Goal: Communication & Community: Answer question/provide support

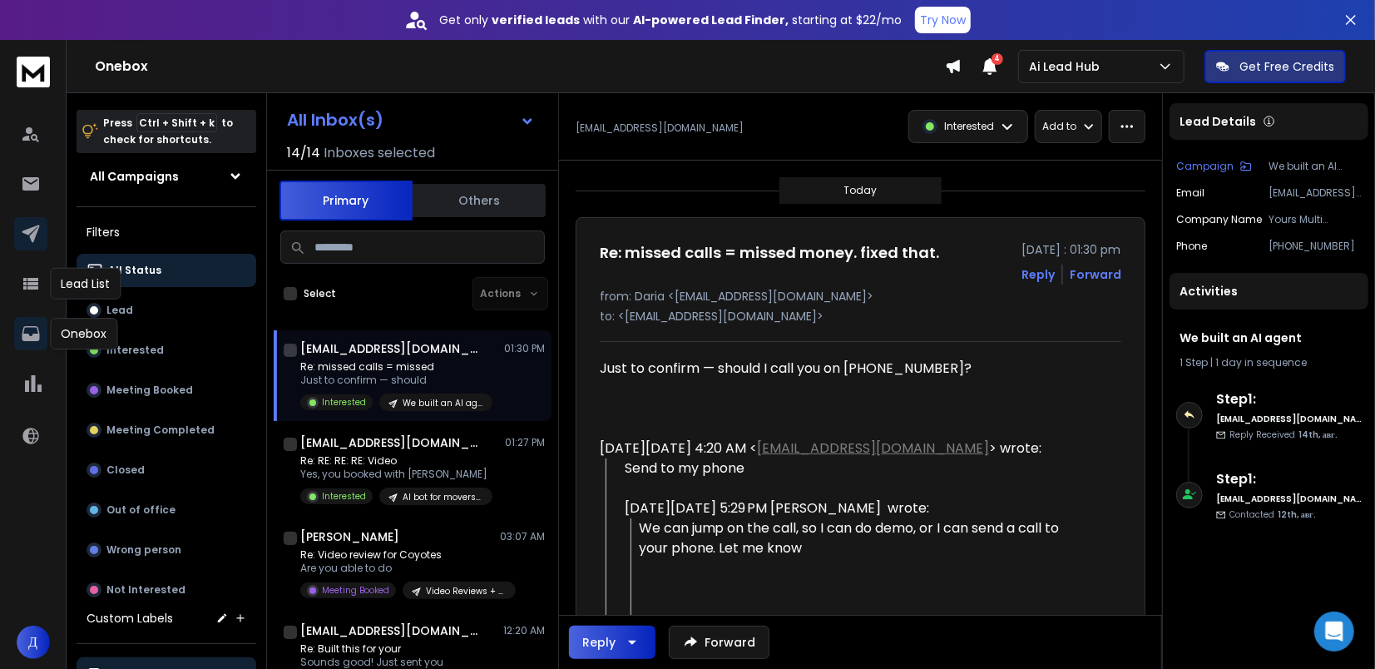
click at [42, 249] on link at bounding box center [30, 233] width 33 height 33
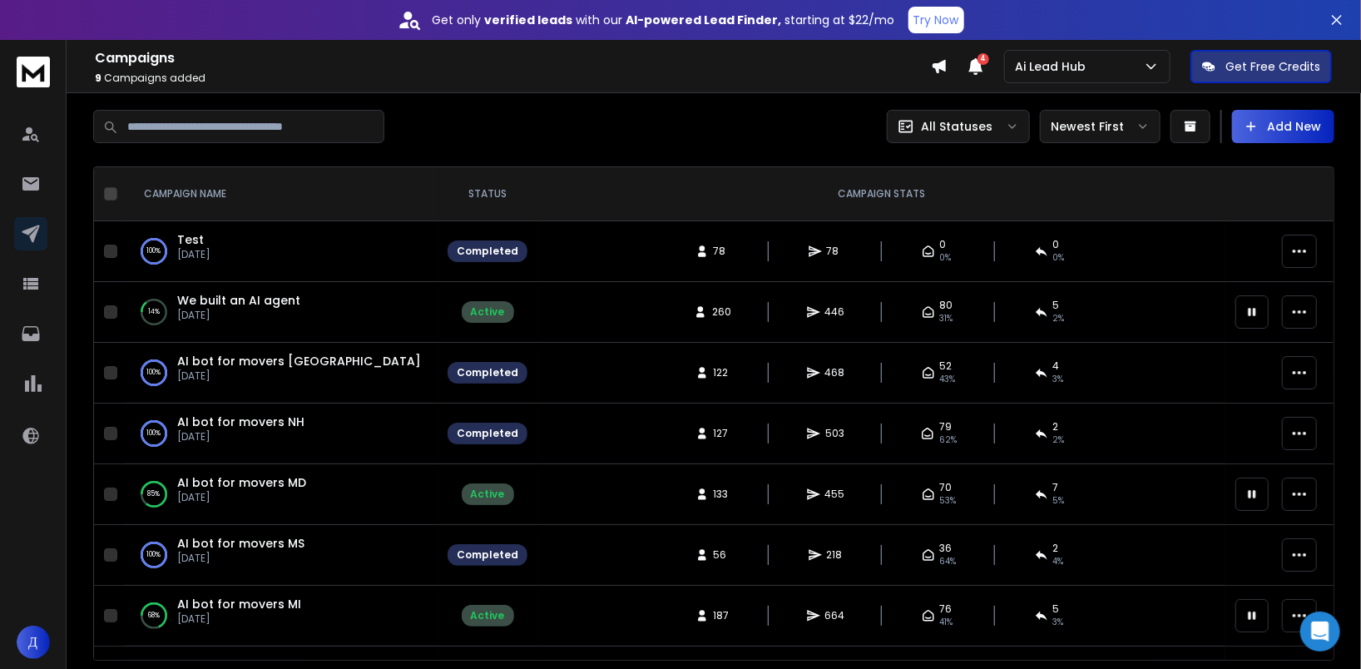
click at [266, 299] on span "We built an AI agent" at bounding box center [238, 300] width 123 height 17
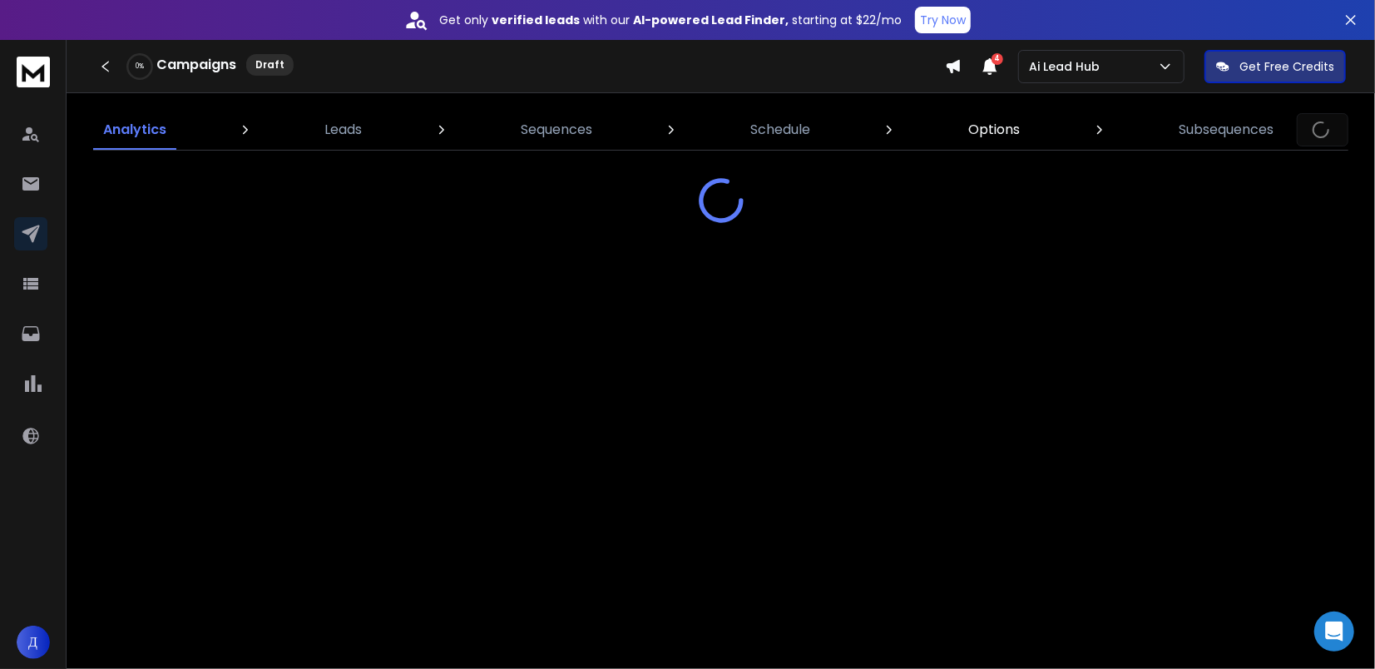
click at [1014, 139] on p "Options" at bounding box center [995, 130] width 52 height 20
select select "*"
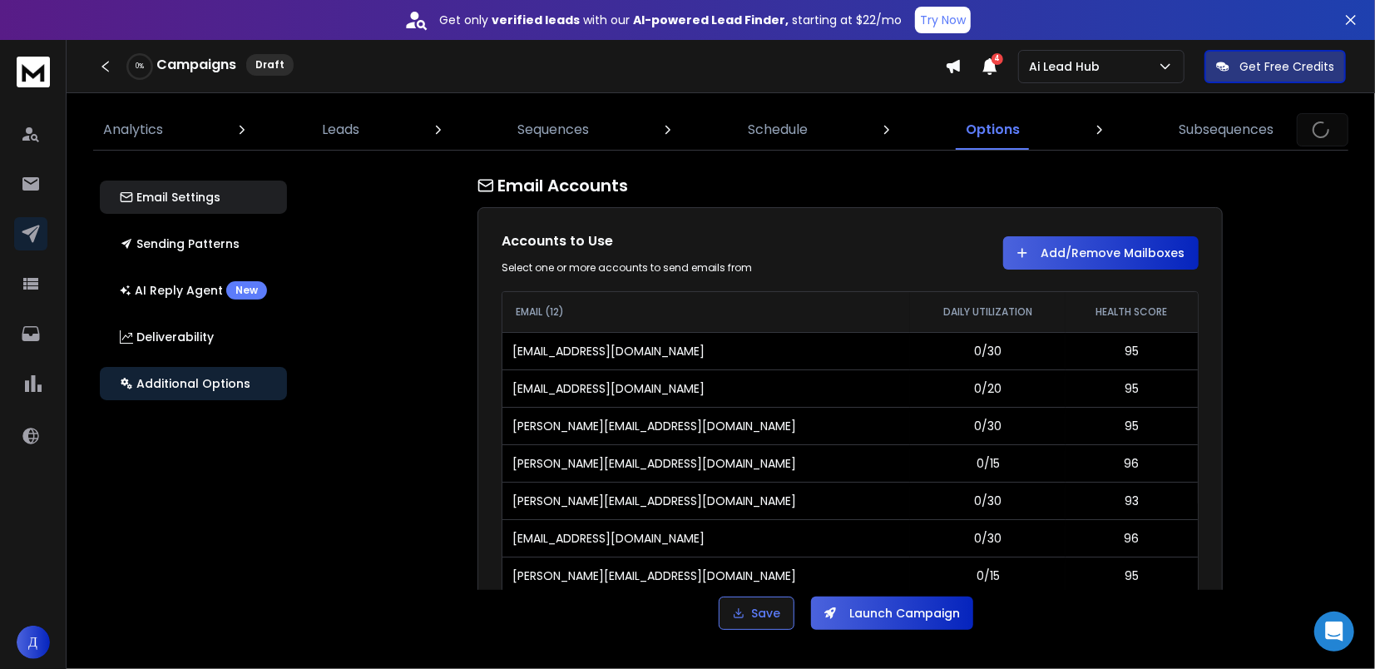
click at [238, 383] on div "Email Settings Sending Patterns AI Reply Agent New Deliverability Additional Op…" at bounding box center [193, 290] width 187 height 220
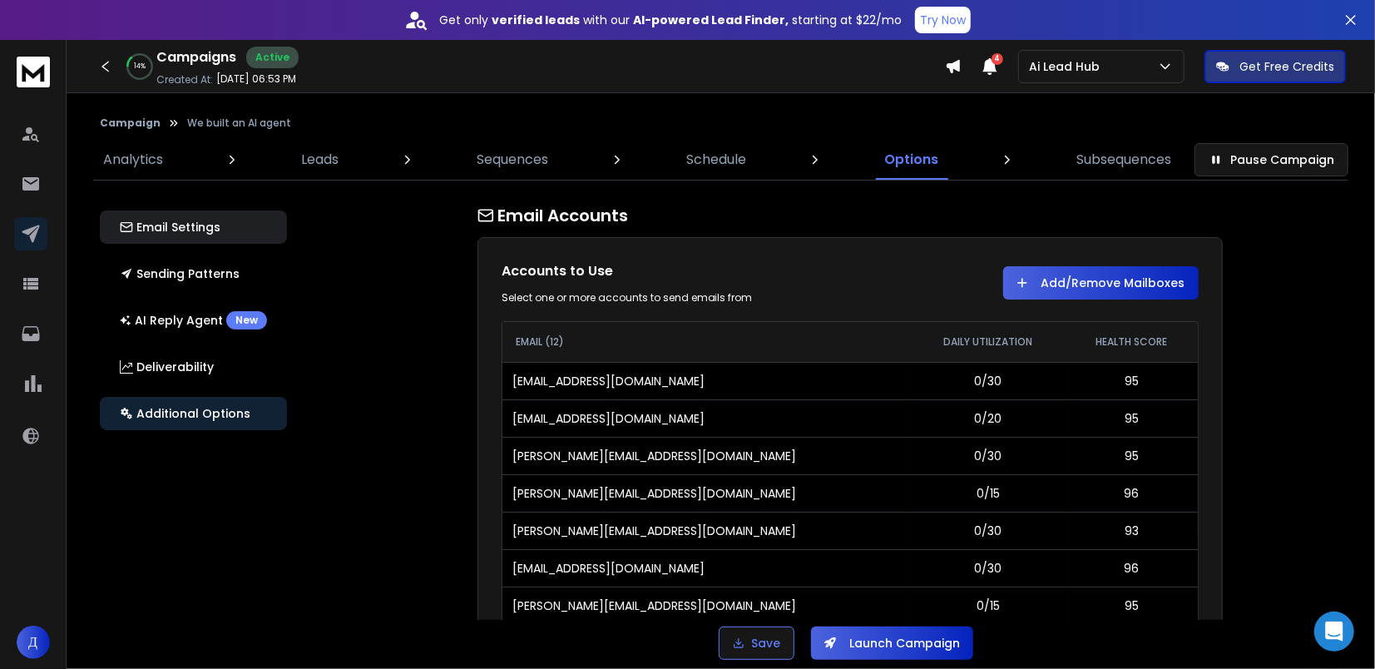
click at [212, 421] on p "Additional Options" at bounding box center [185, 413] width 131 height 17
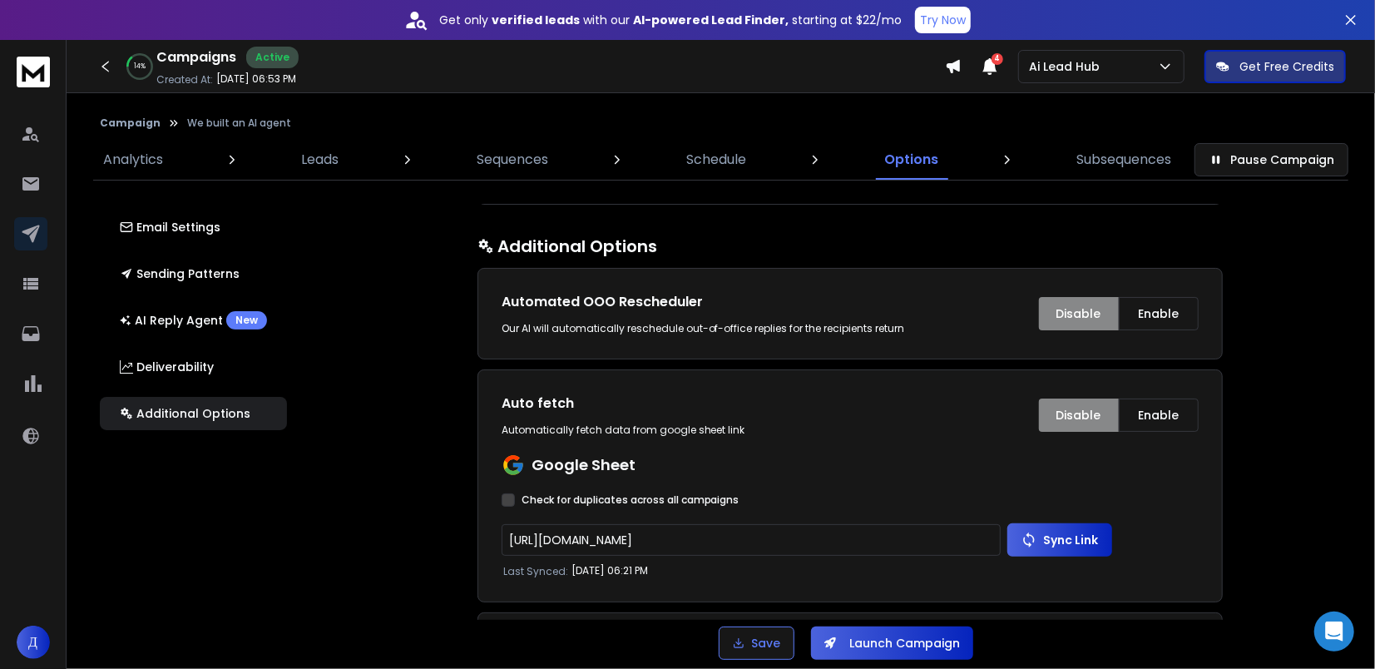
scroll to position [2995, 0]
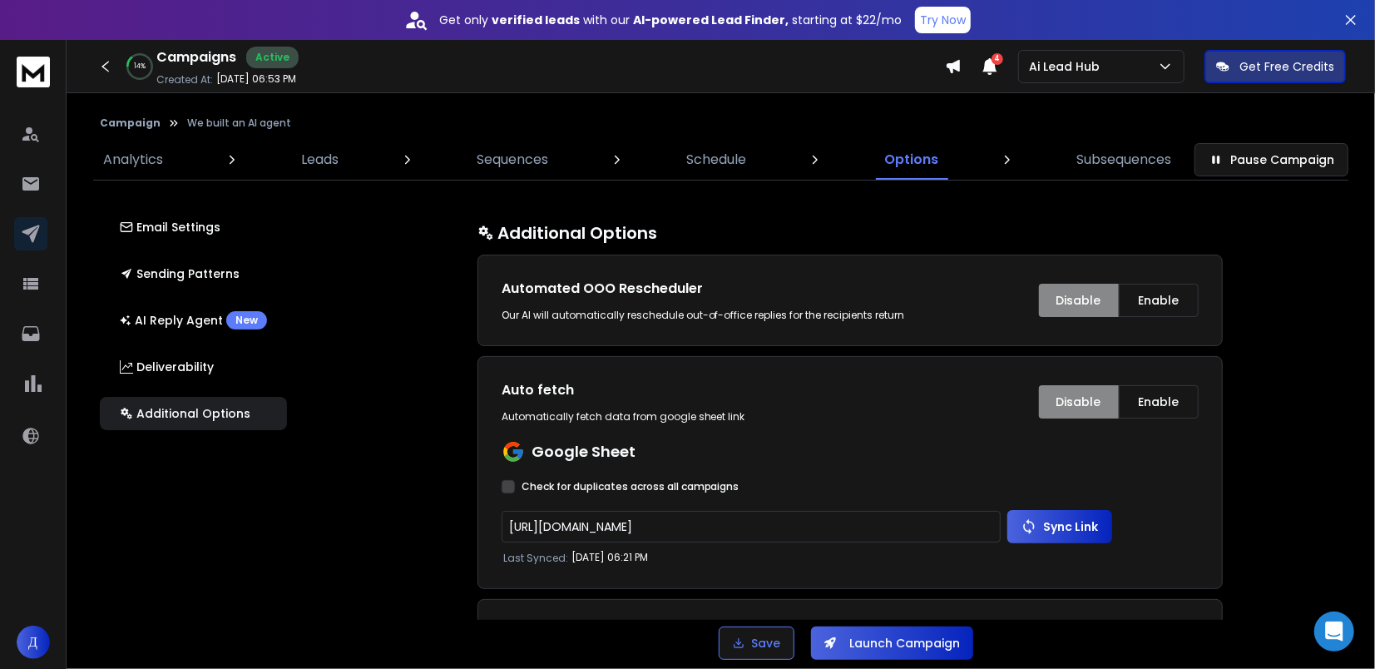
click at [632, 480] on label "Check for duplicates across all campaigns" at bounding box center [630, 486] width 218 height 13
click at [515, 480] on button "Check for duplicates across all campaigns" at bounding box center [507, 486] width 13 height 13
click at [106, 71] on icon at bounding box center [105, 66] width 15 height 15
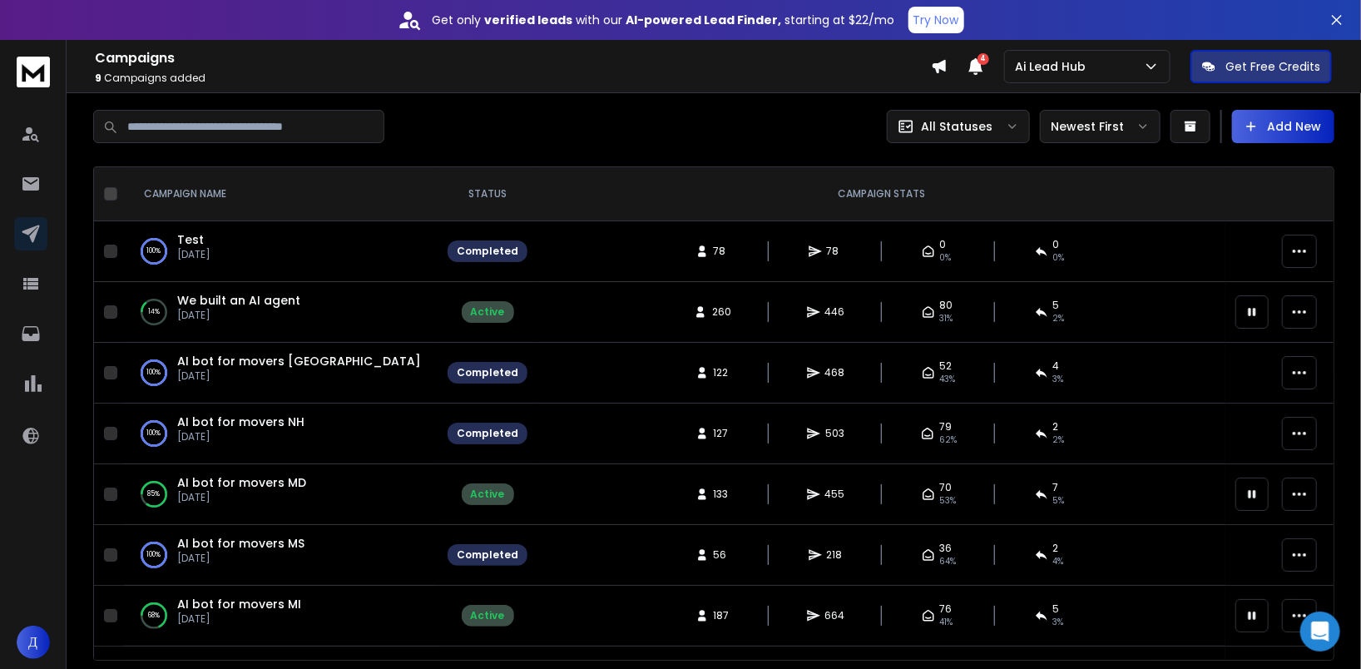
click at [292, 302] on span "We built an AI agent" at bounding box center [238, 300] width 123 height 17
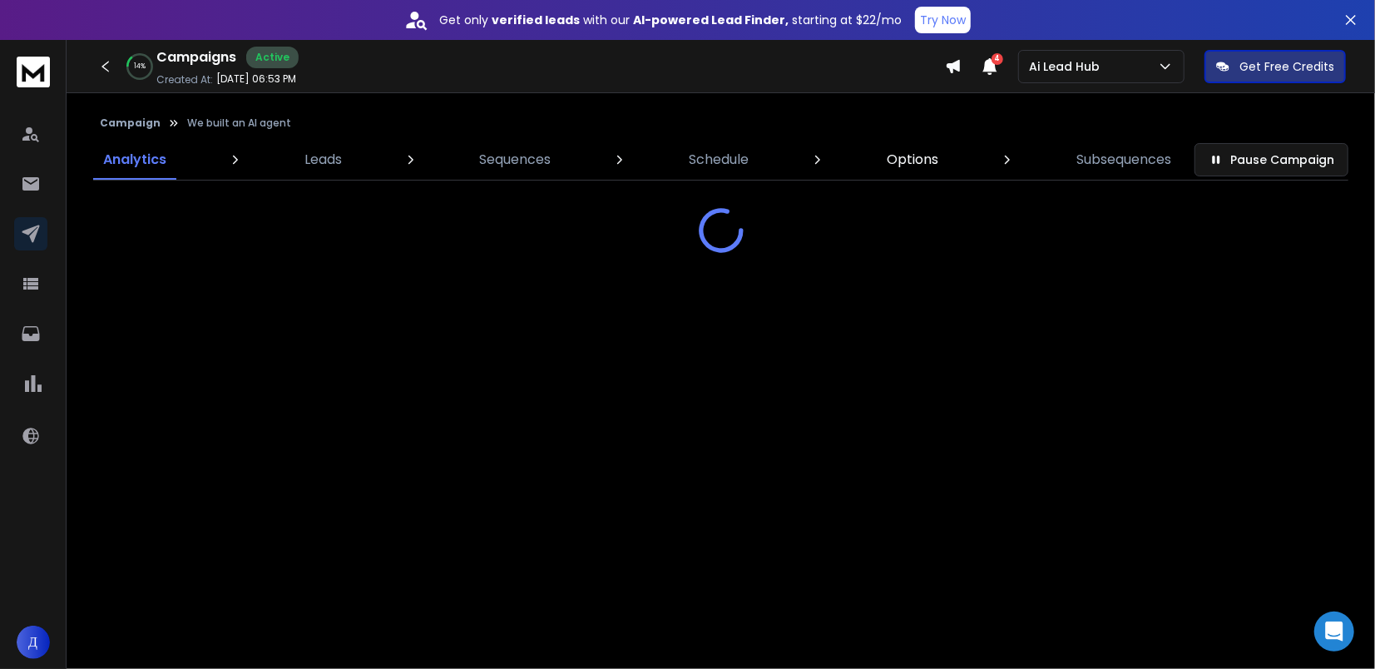
click at [920, 166] on p "Options" at bounding box center [912, 160] width 52 height 20
select select "*"
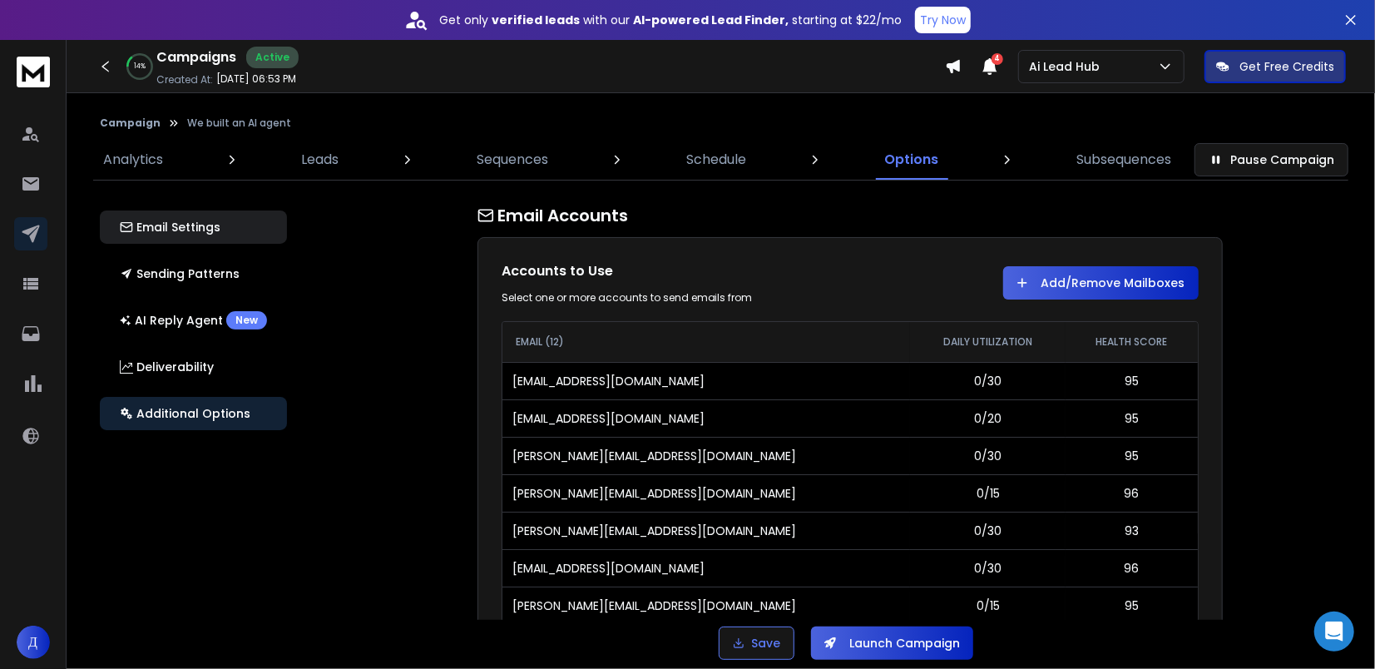
click at [235, 419] on p "Additional Options" at bounding box center [185, 413] width 131 height 17
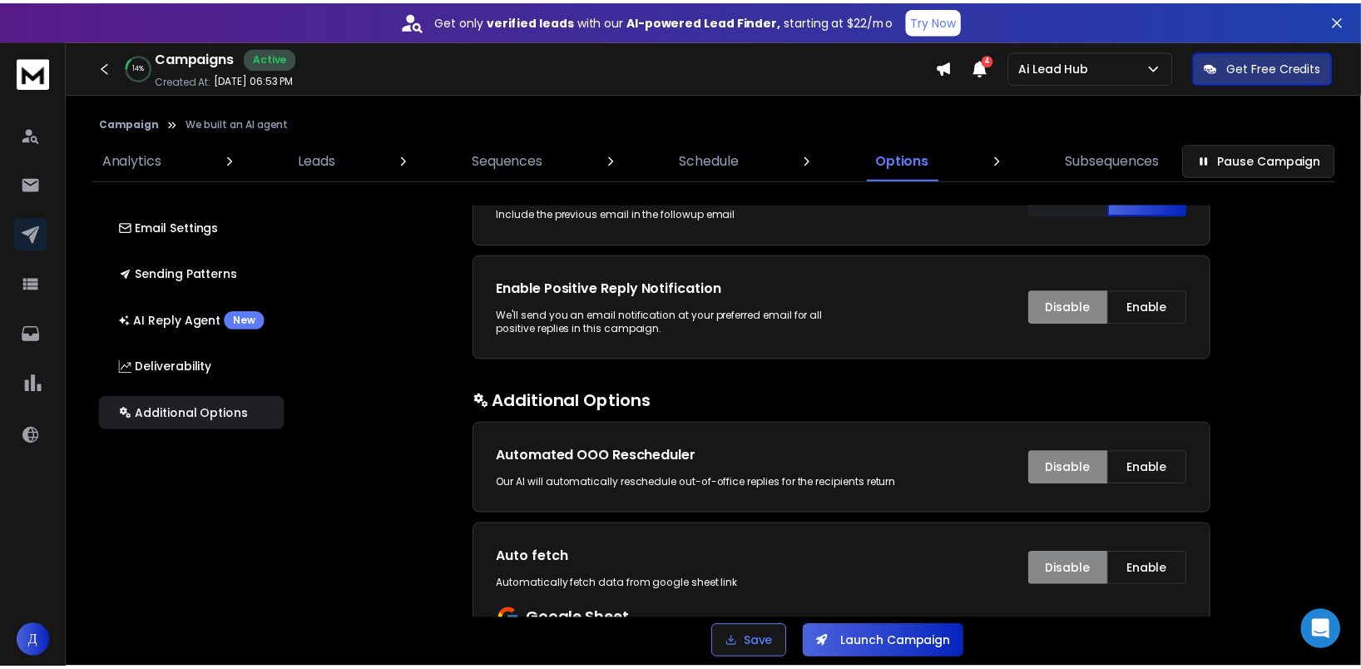
scroll to position [2995, 0]
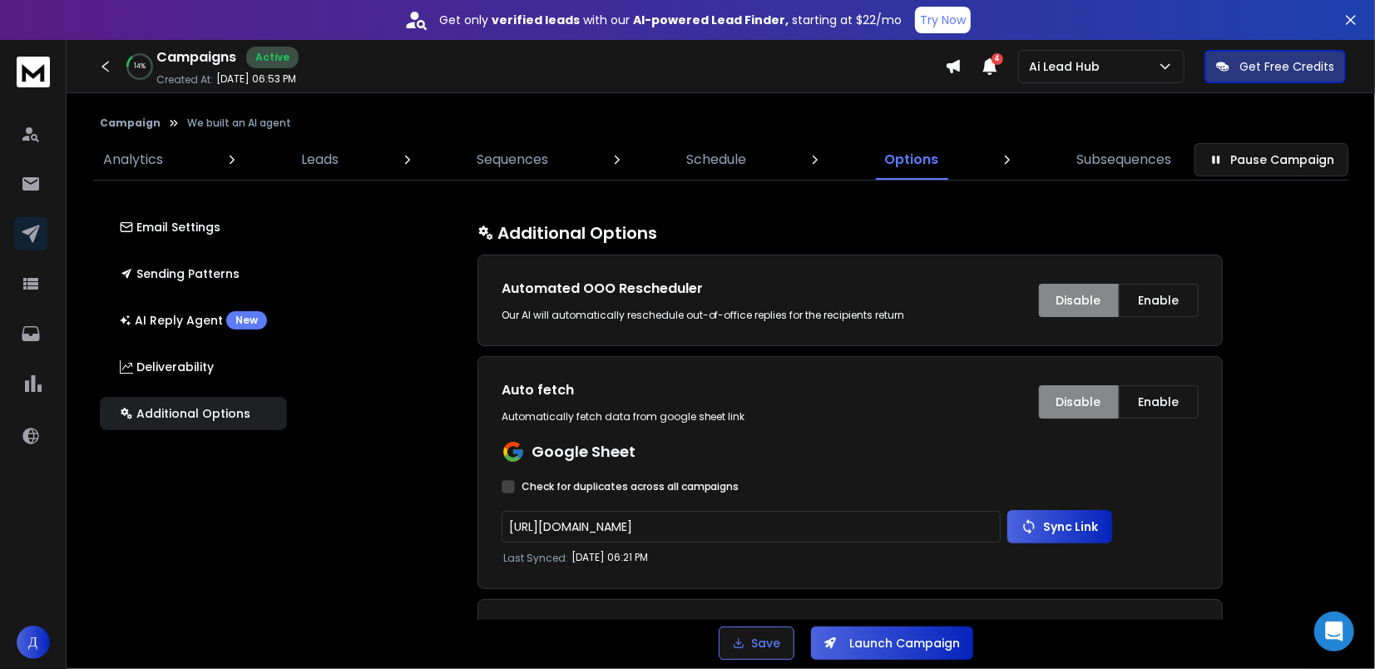
click at [644, 480] on label "Check for duplicates across all campaigns" at bounding box center [630, 486] width 218 height 13
click at [515, 480] on button "Check for duplicates across all campaigns" at bounding box center [507, 486] width 13 height 13
click at [1049, 518] on p "Sync Link" at bounding box center [1071, 526] width 55 height 17
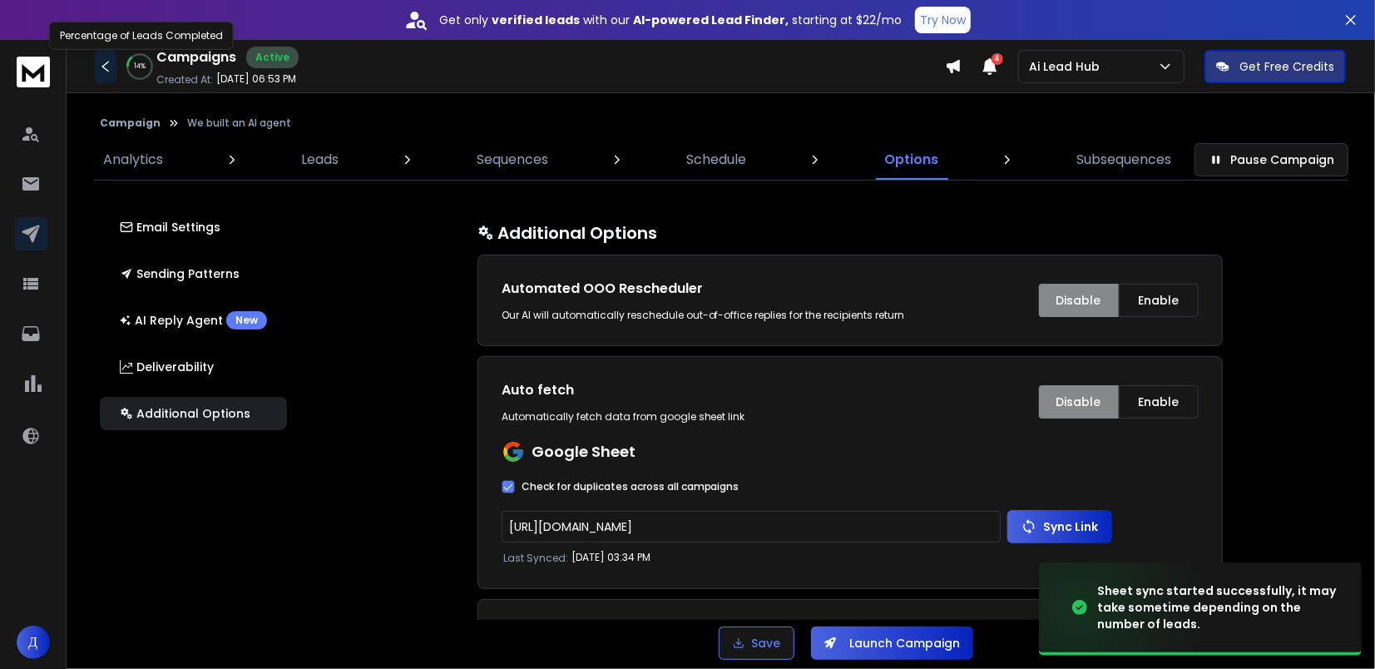
click at [108, 71] on icon at bounding box center [104, 66] width 7 height 11
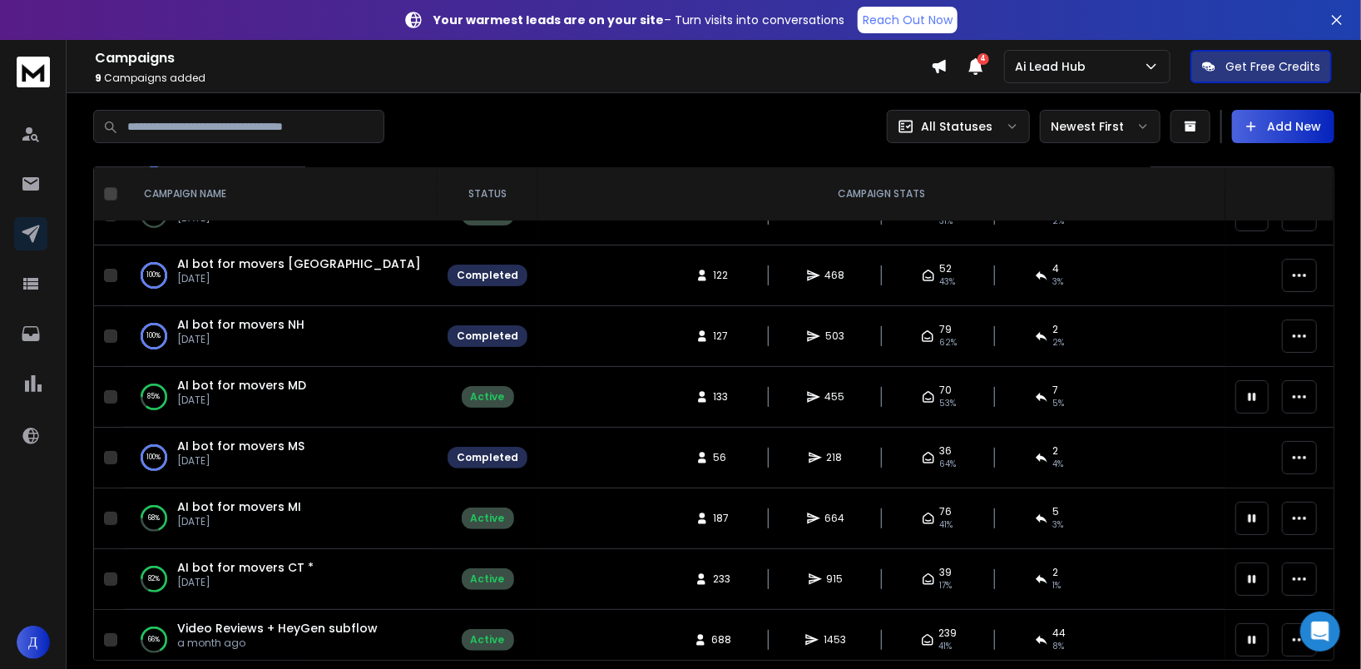
scroll to position [119, 0]
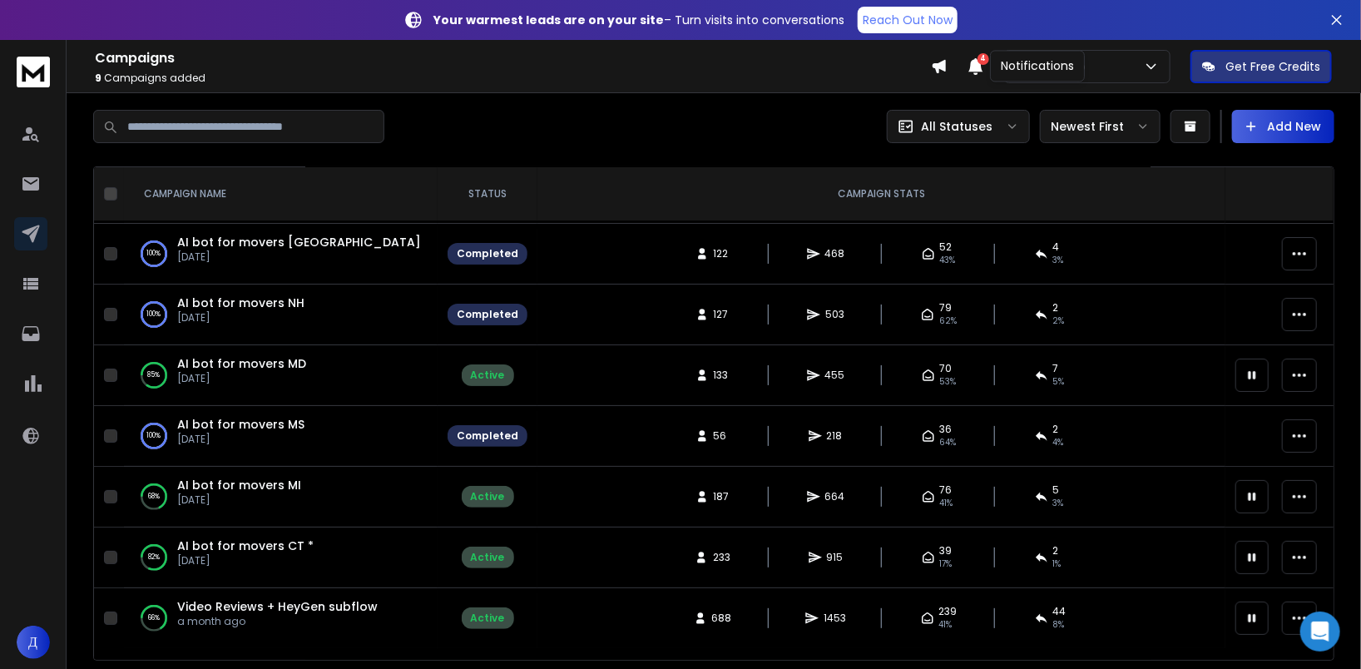
click at [980, 63] on icon at bounding box center [975, 65] width 15 height 17
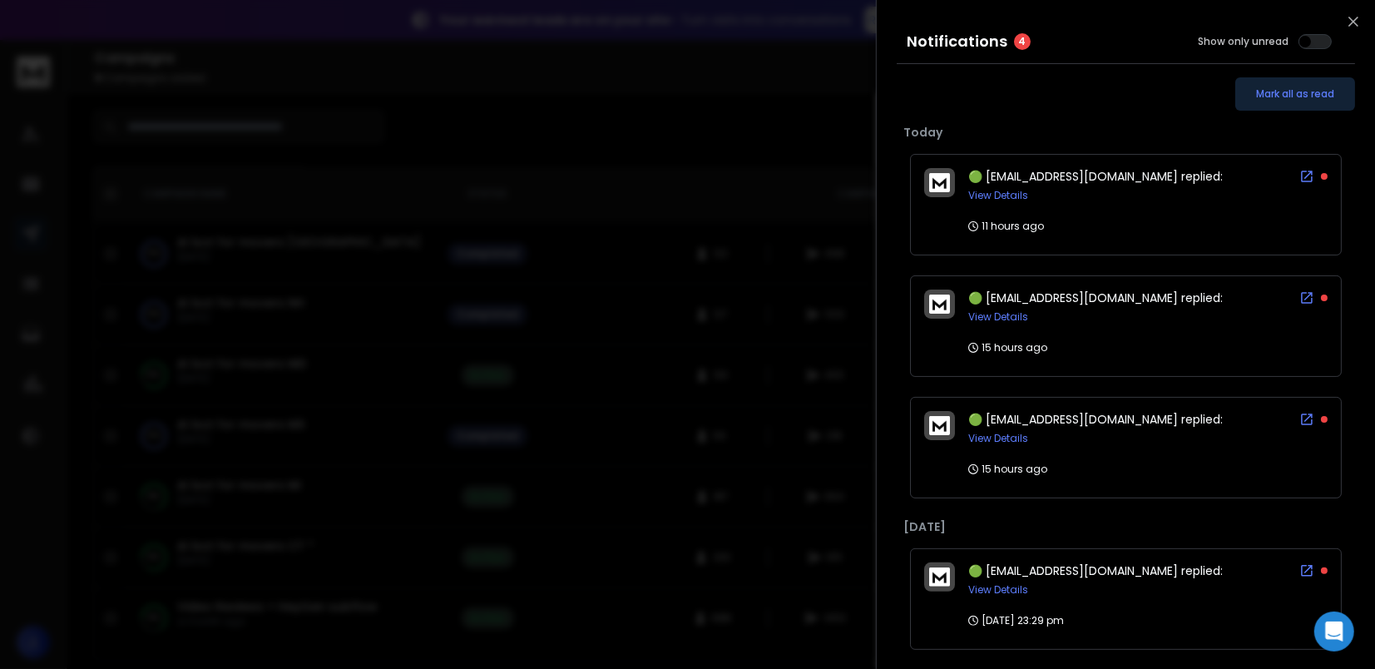
click at [1297, 92] on span "Mark all as read" at bounding box center [1295, 93] width 78 height 13
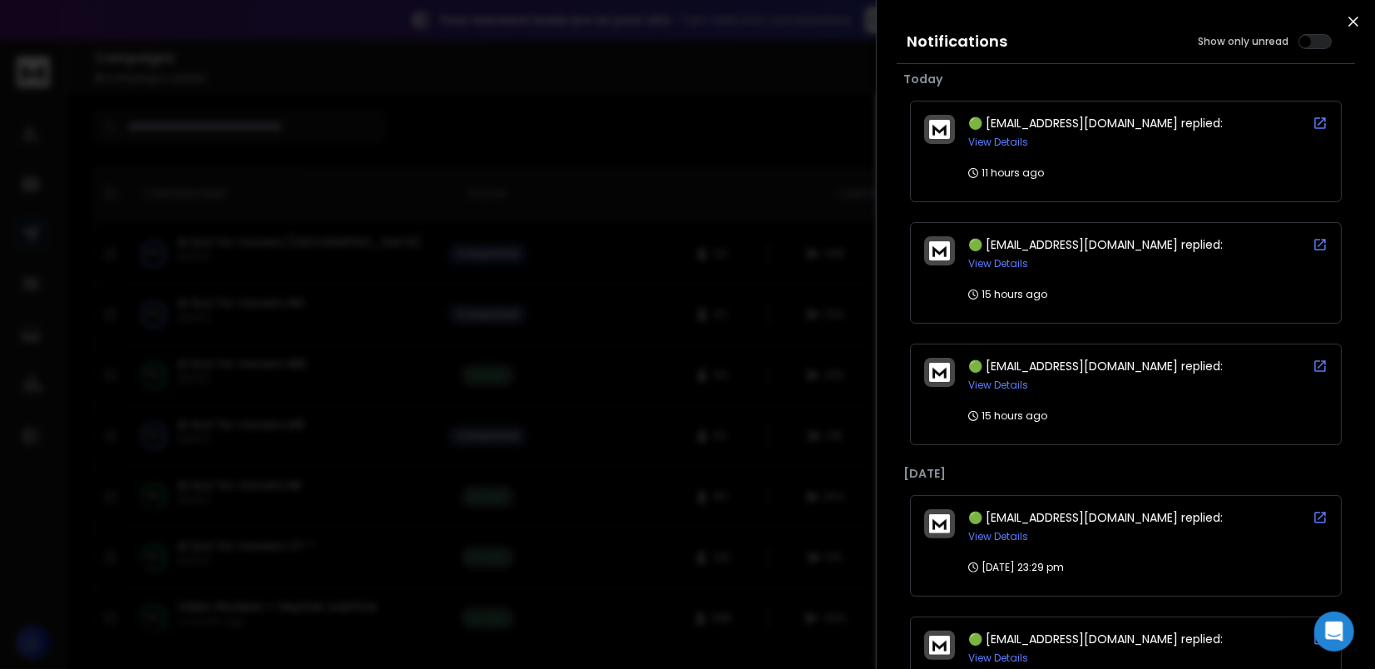
click at [1345, 21] on icon "button" at bounding box center [1353, 21] width 17 height 17
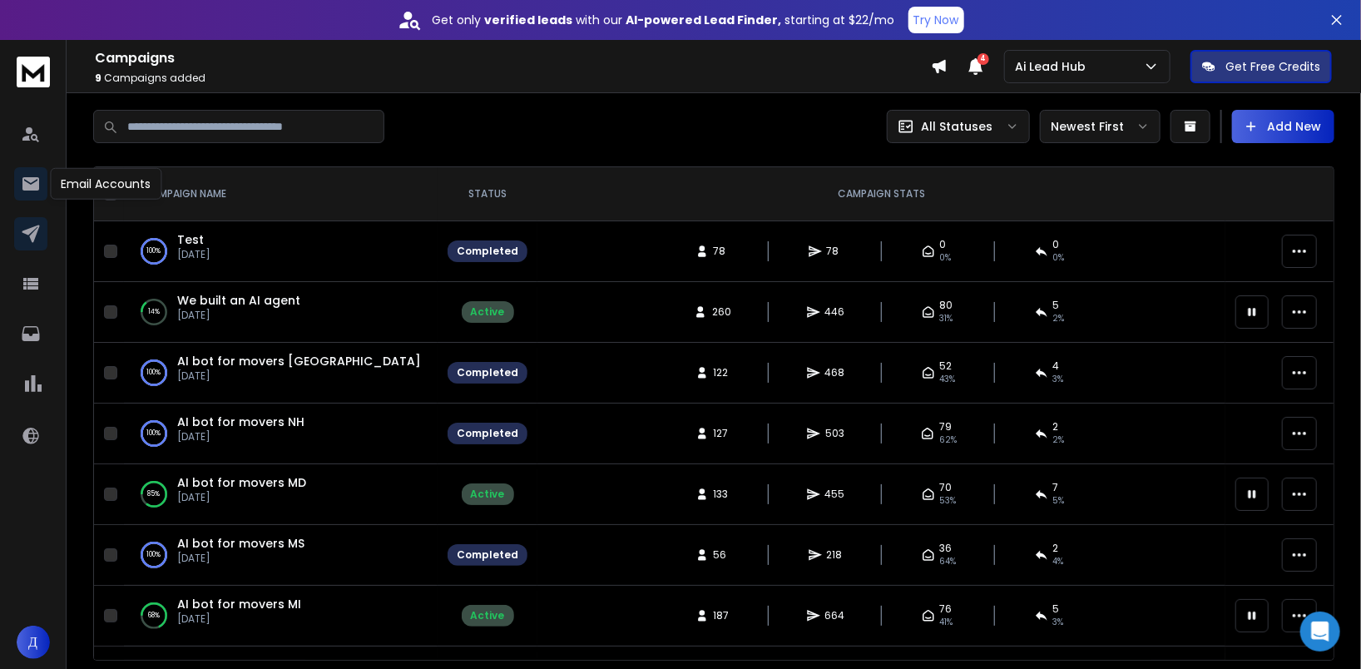
click at [19, 185] on link at bounding box center [30, 183] width 33 height 33
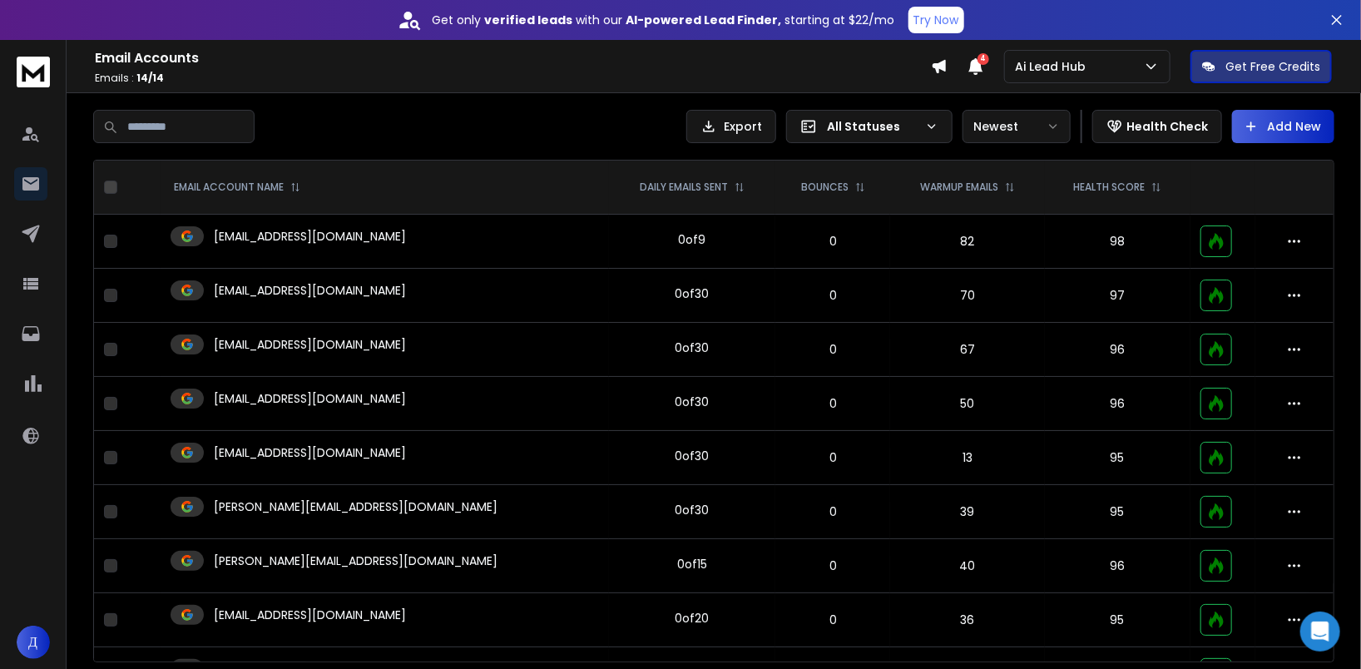
click at [995, 64] on div "4 Ai Lead Hub Get Free Credits" at bounding box center [1131, 66] width 401 height 33
click at [980, 61] on span "4" at bounding box center [983, 59] width 12 height 12
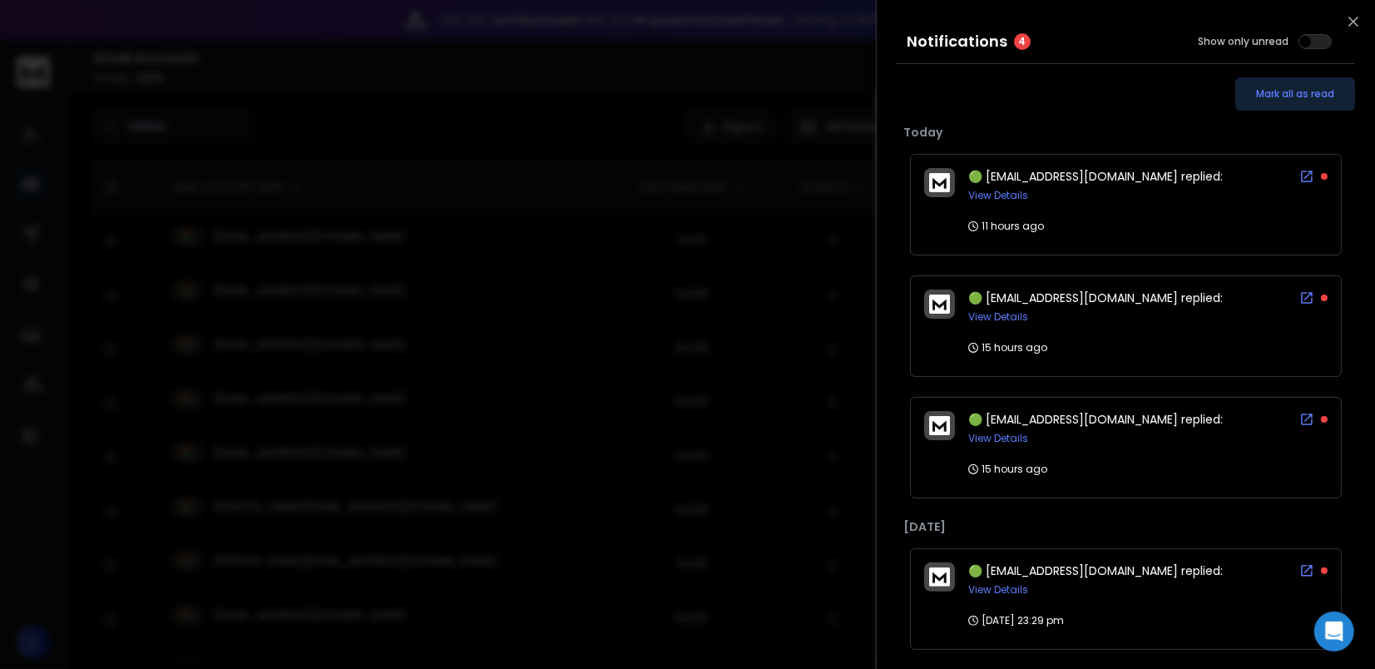
click at [1293, 93] on span "Mark all as read" at bounding box center [1295, 93] width 78 height 13
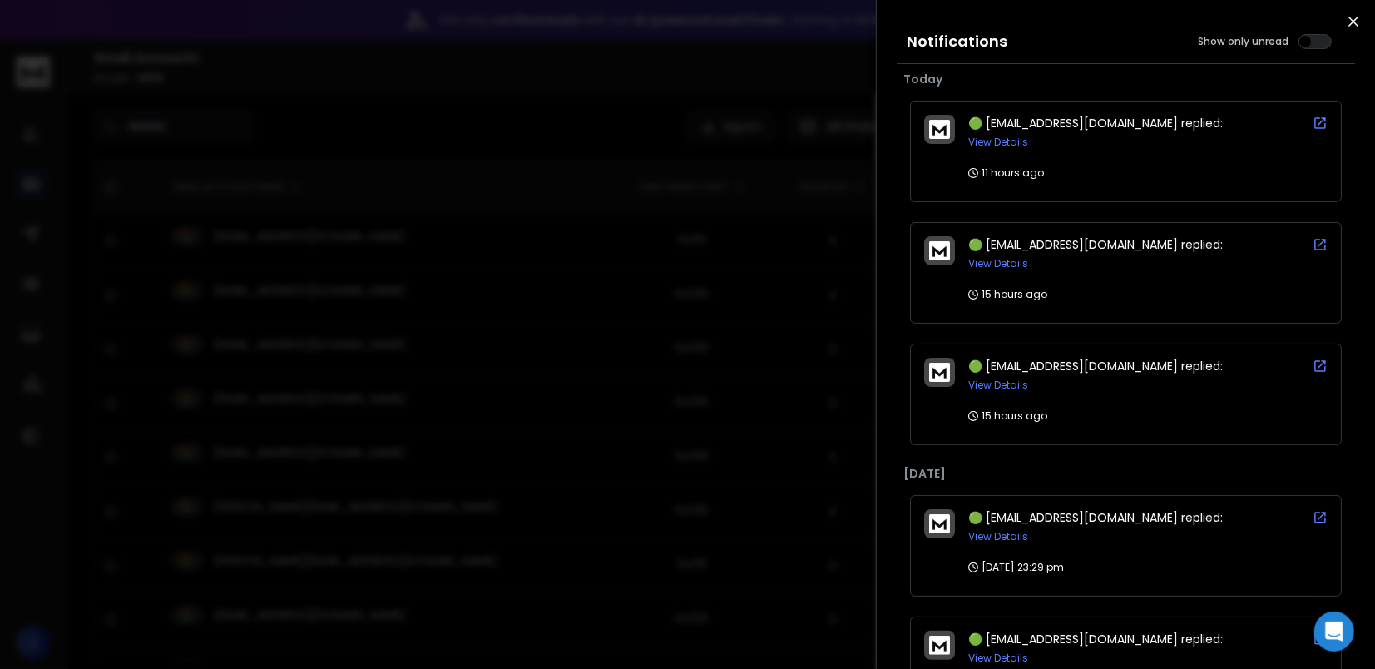
click at [1356, 23] on icon "button" at bounding box center [1353, 21] width 17 height 17
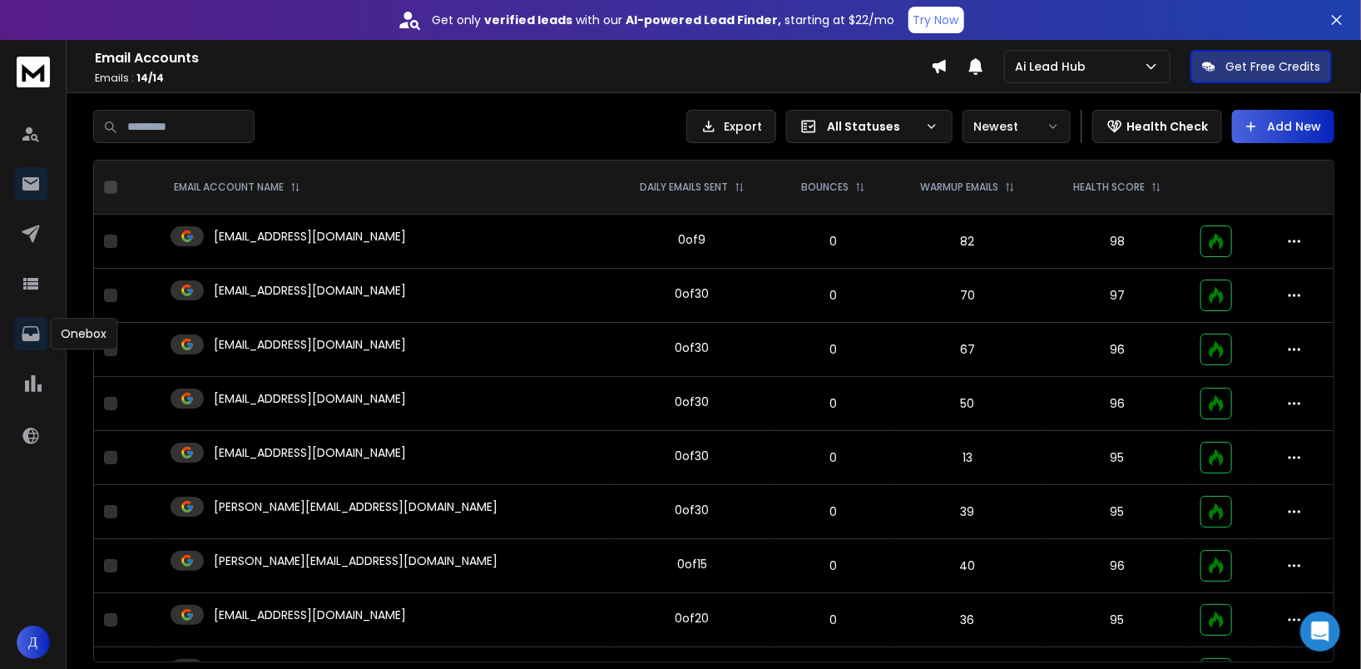
click at [33, 336] on icon at bounding box center [30, 333] width 17 height 15
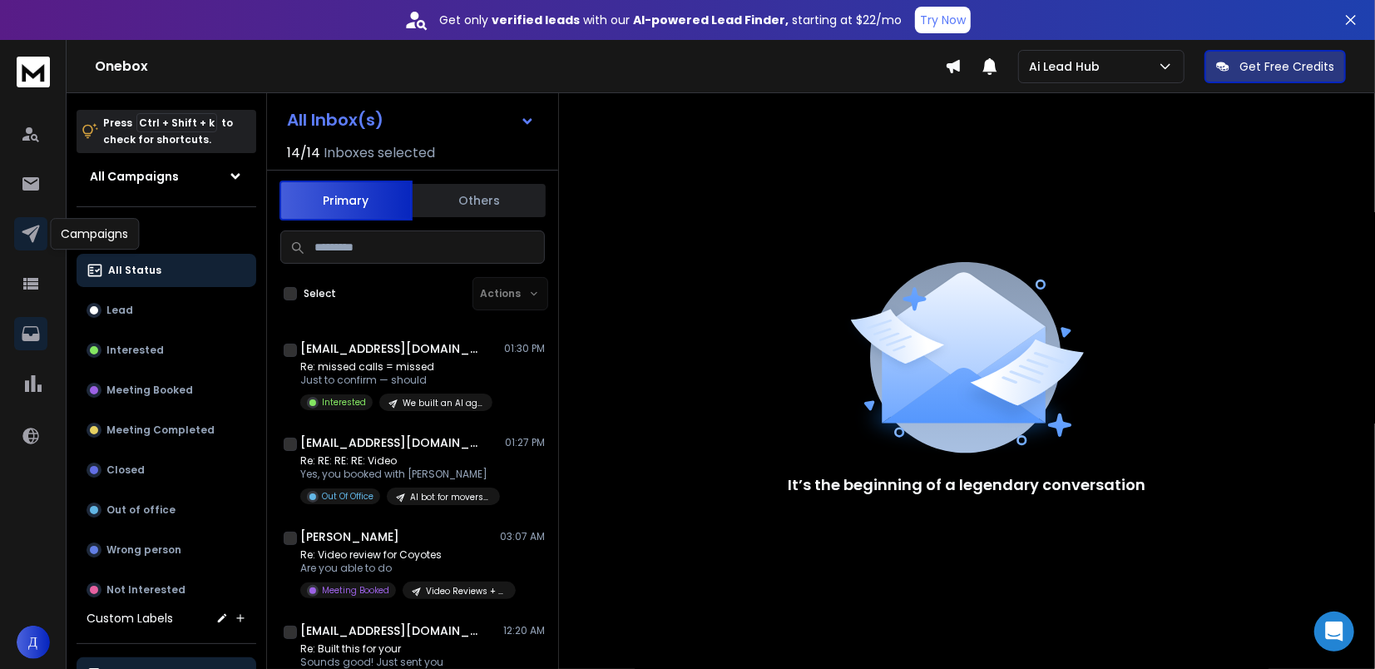
click at [40, 230] on link at bounding box center [30, 233] width 33 height 33
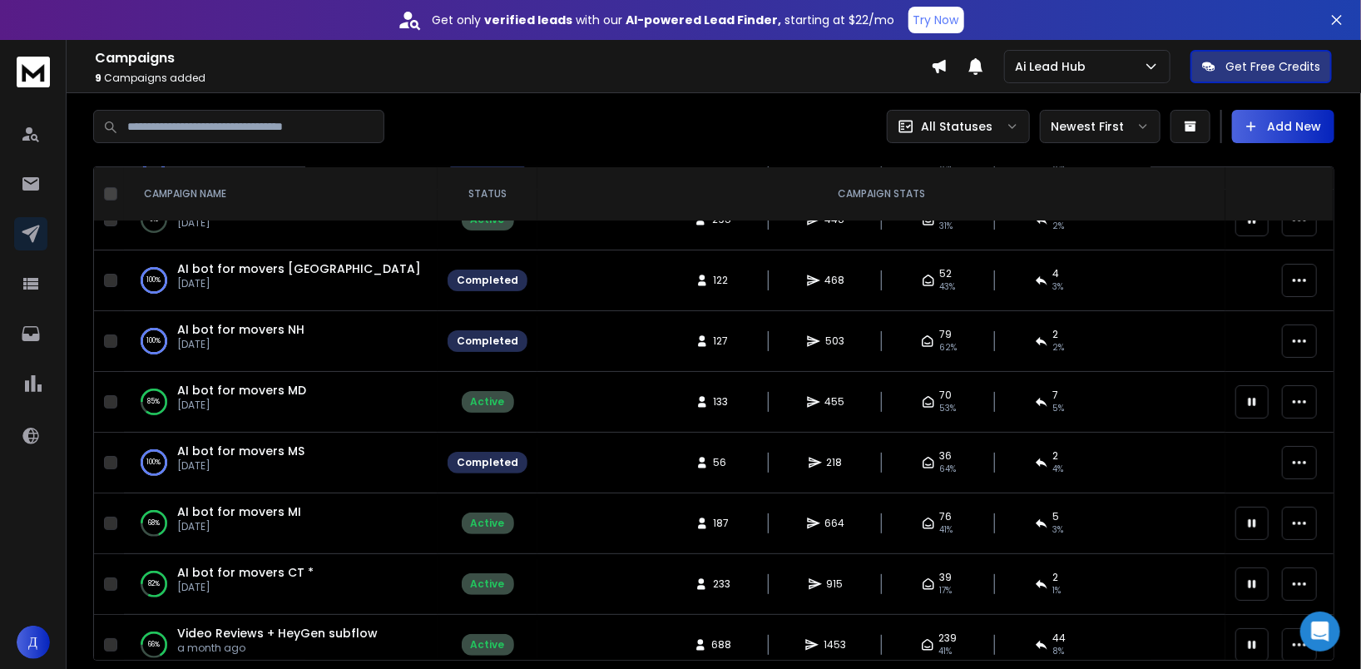
scroll to position [119, 0]
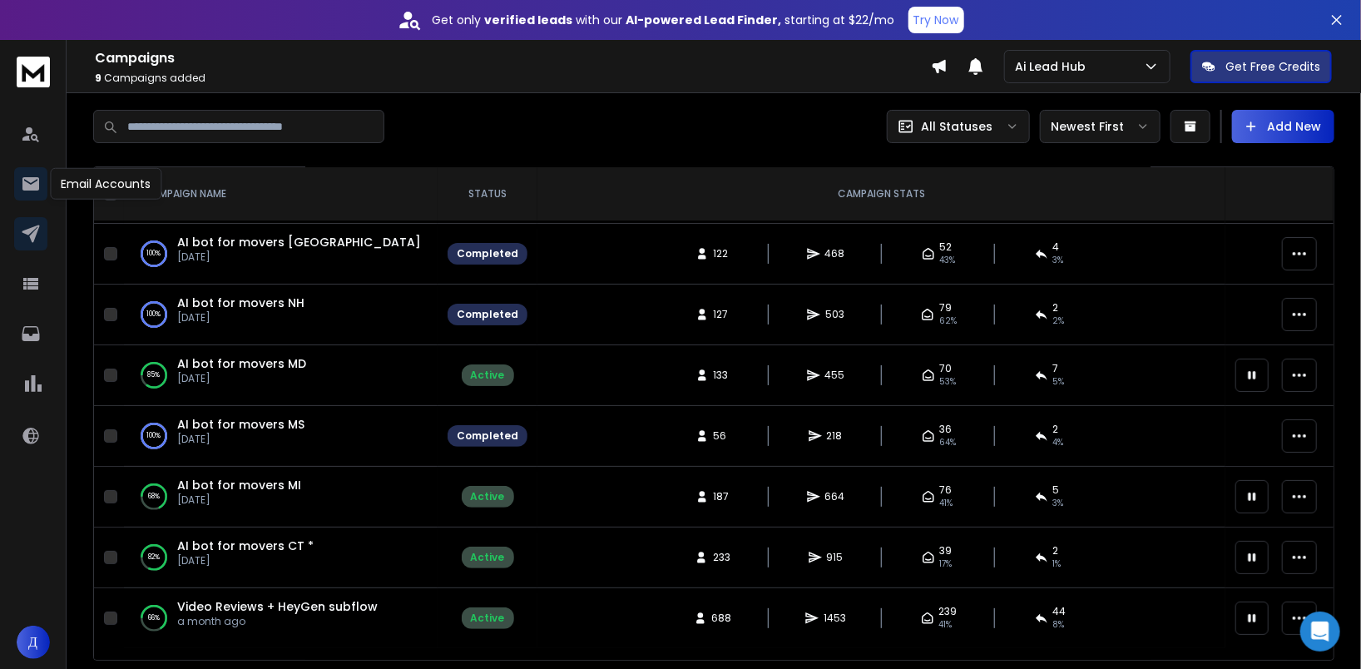
click at [25, 194] on link at bounding box center [30, 183] width 33 height 33
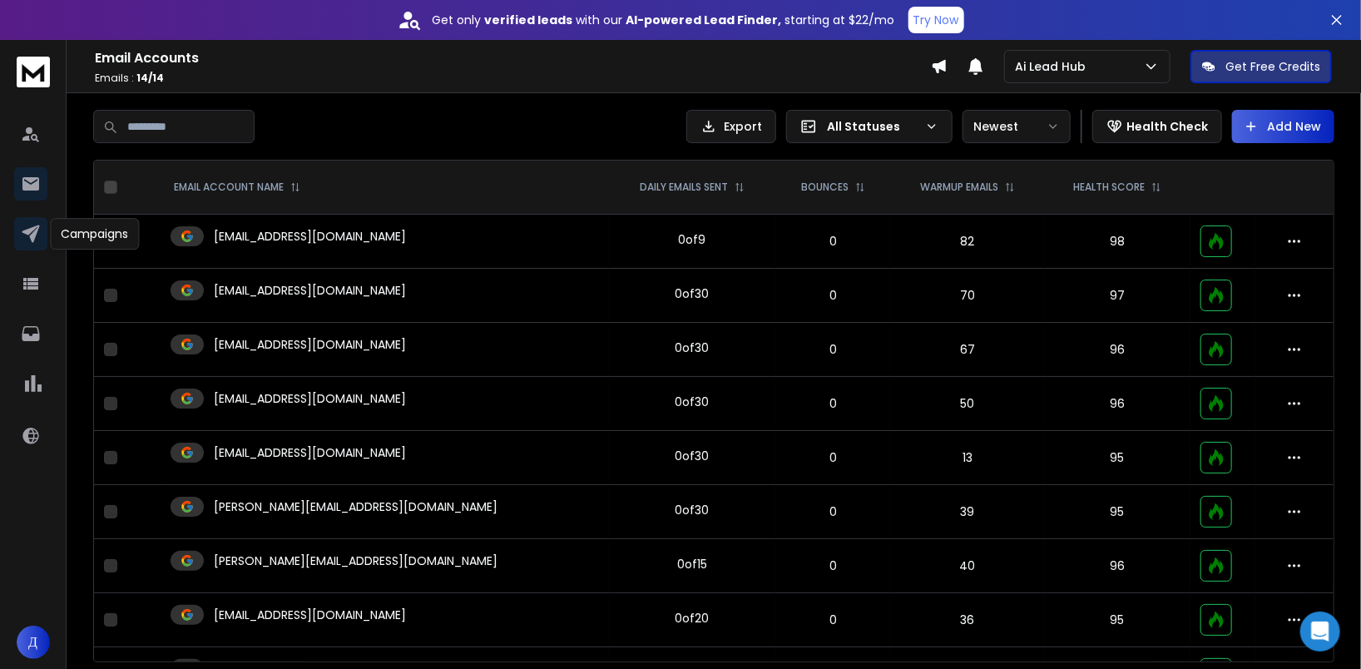
click at [27, 233] on icon at bounding box center [30, 233] width 17 height 17
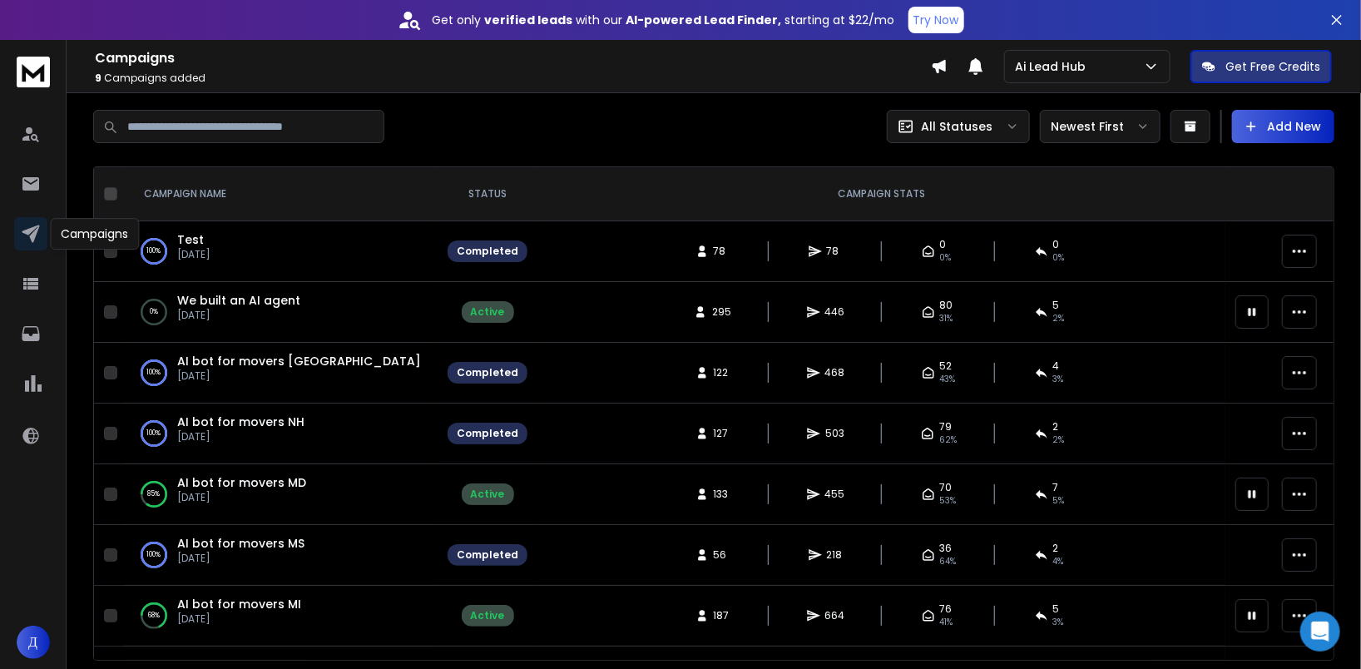
click at [259, 313] on p "[DATE]" at bounding box center [238, 315] width 123 height 13
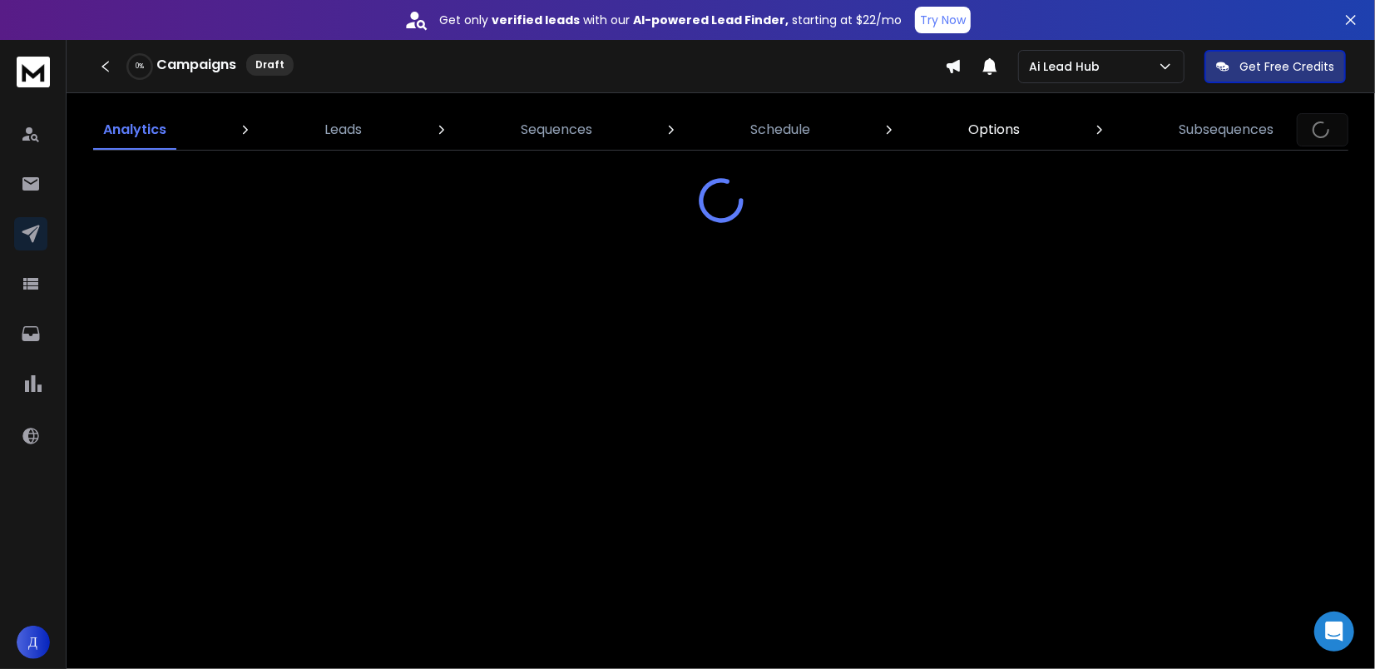
click at [985, 131] on p "Options" at bounding box center [995, 130] width 52 height 20
select select "*"
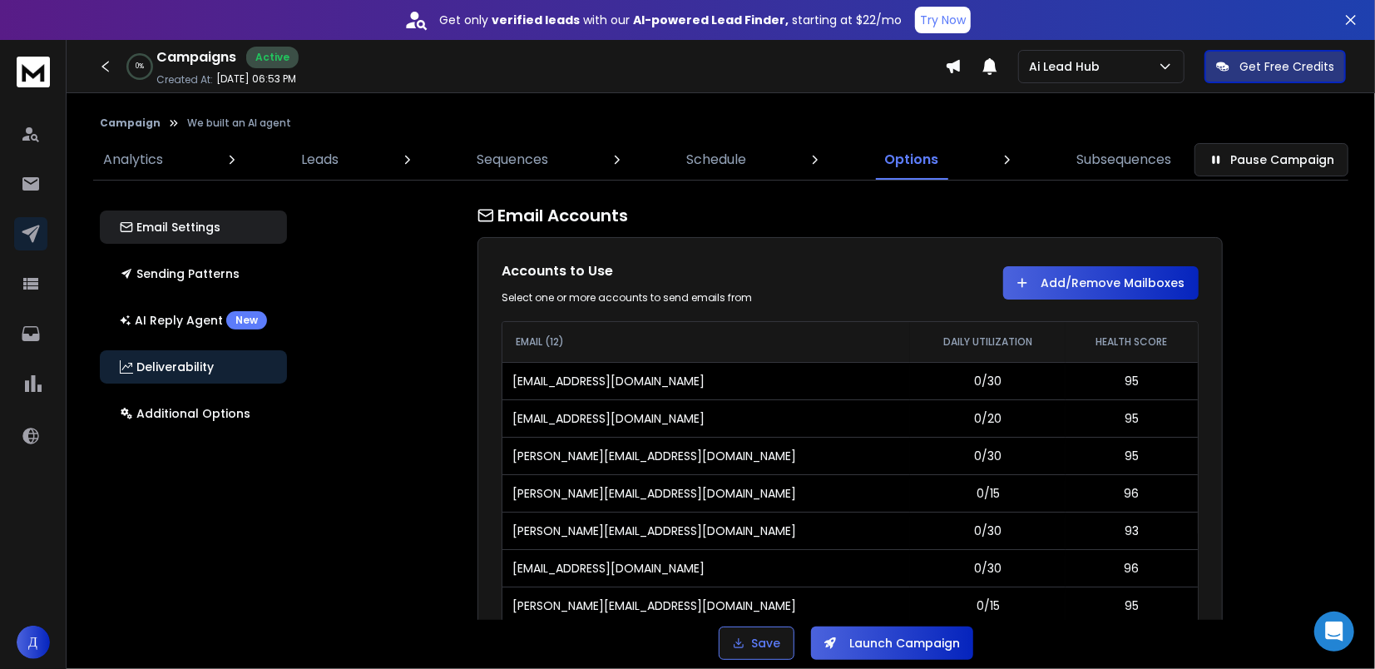
click at [183, 373] on button "Deliverability" at bounding box center [193, 366] width 187 height 33
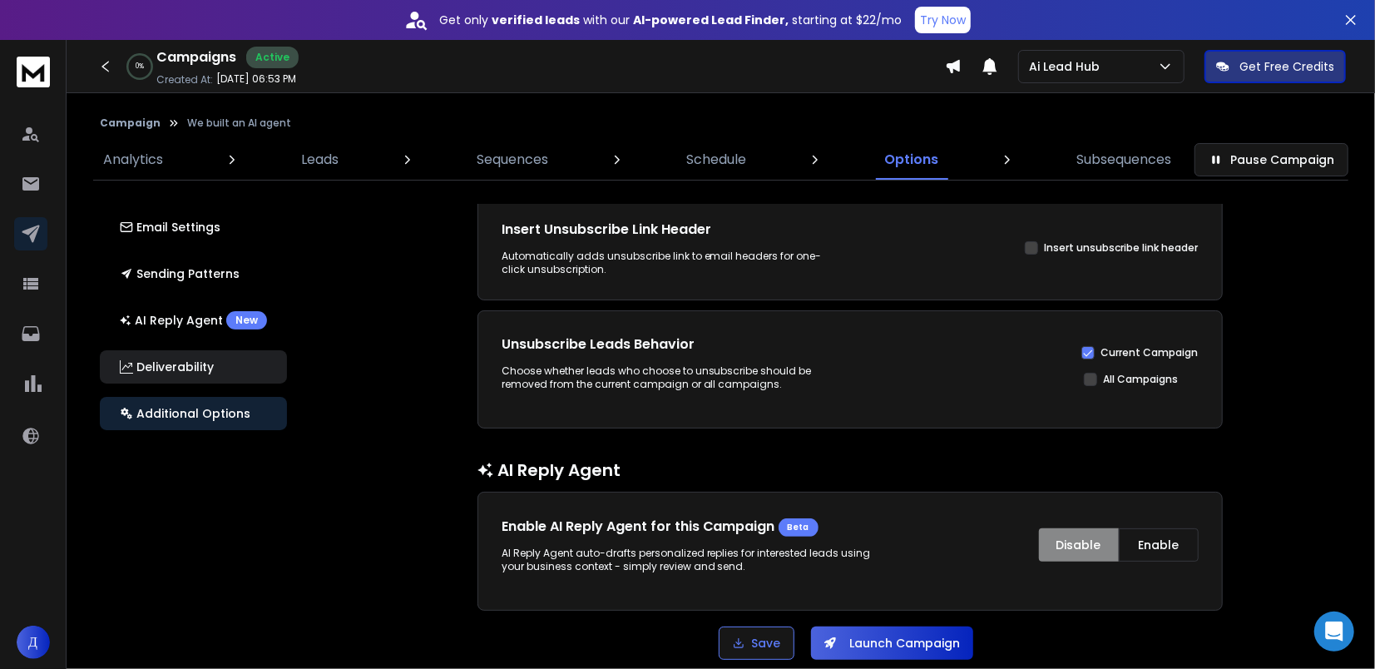
click at [182, 407] on p "Additional Options" at bounding box center [185, 413] width 131 height 17
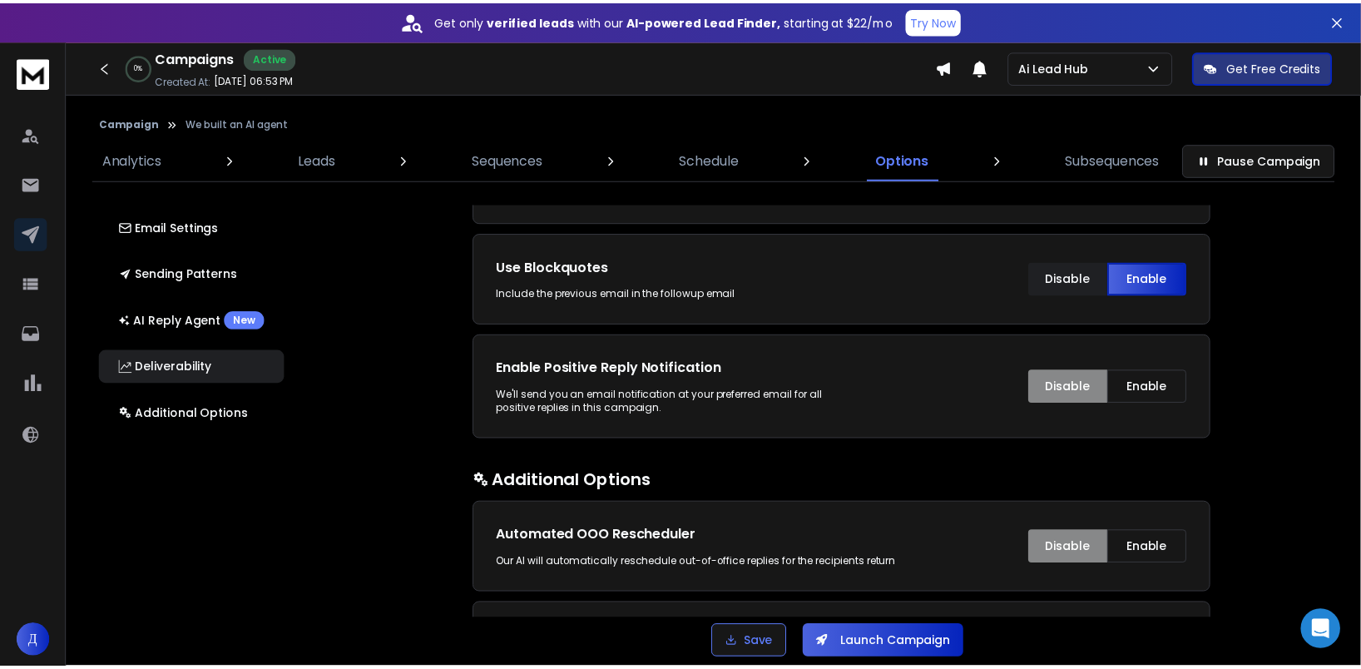
scroll to position [2995, 0]
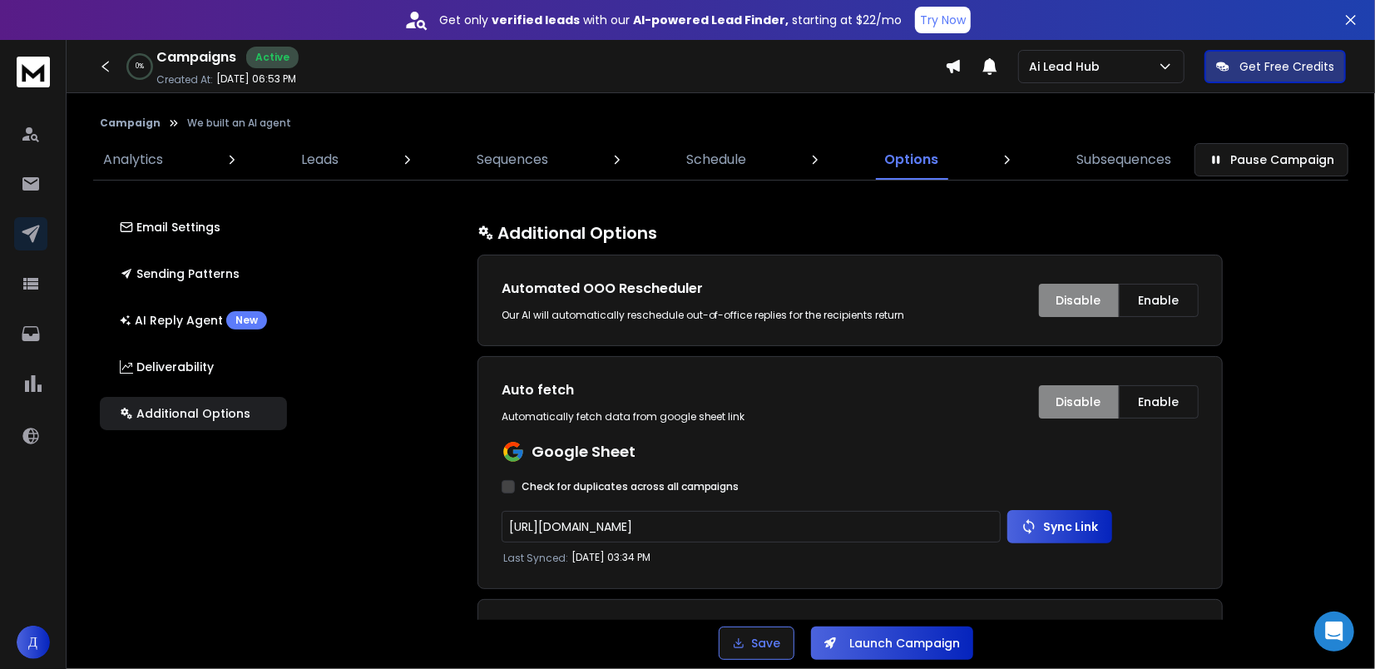
click at [620, 480] on label "Check for duplicates across all campaigns" at bounding box center [630, 486] width 218 height 13
click at [515, 480] on button "Check for duplicates across all campaigns" at bounding box center [507, 486] width 13 height 13
click at [755, 639] on button "Save" at bounding box center [757, 642] width 76 height 33
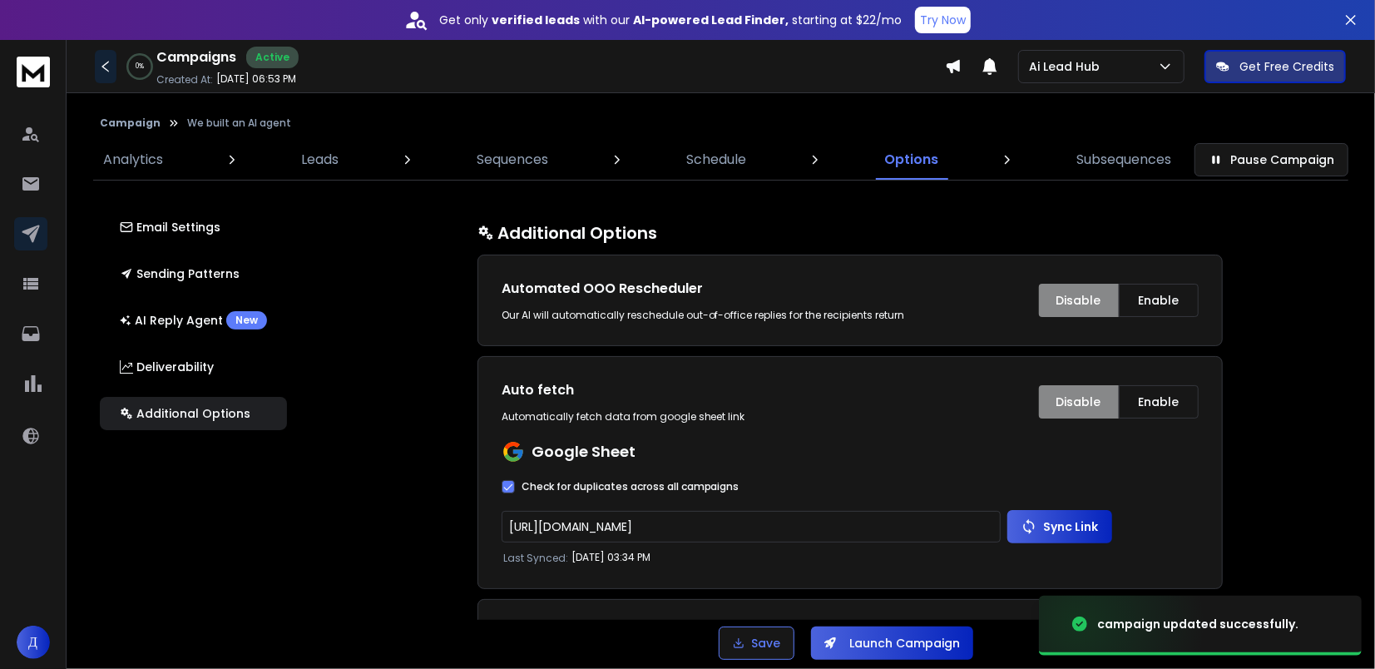
click at [101, 67] on icon at bounding box center [105, 66] width 15 height 15
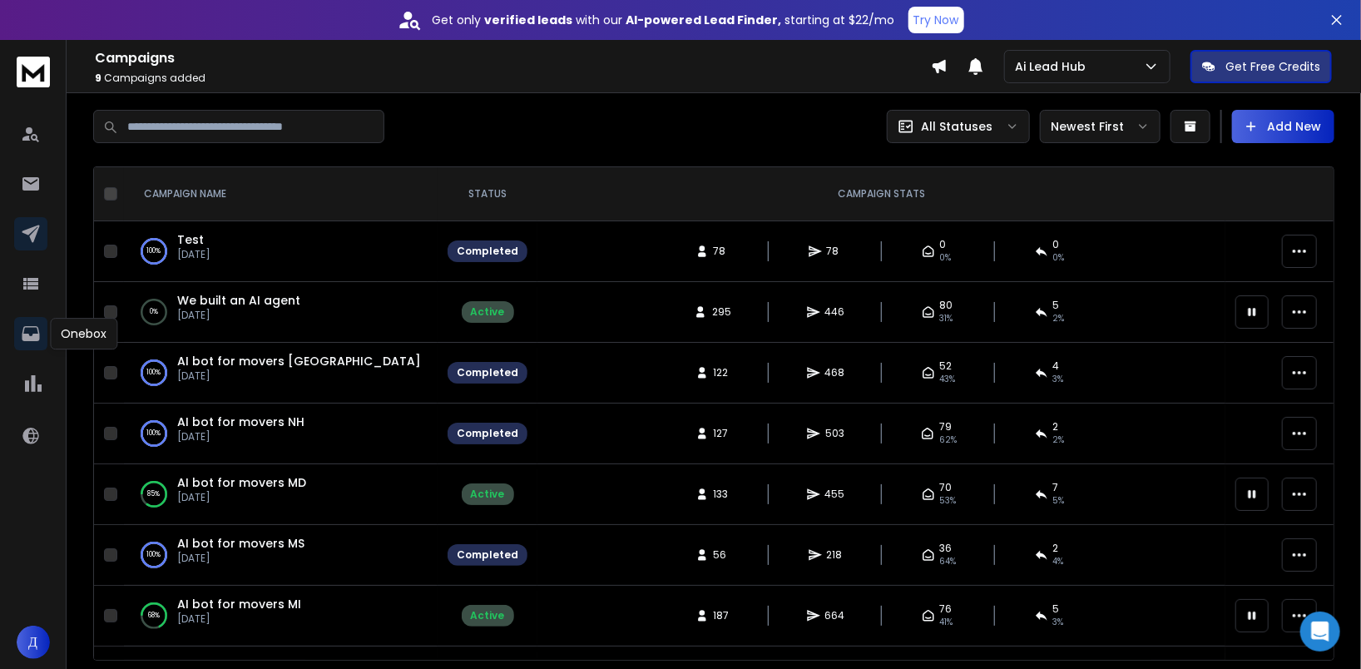
click at [29, 321] on link at bounding box center [30, 333] width 33 height 33
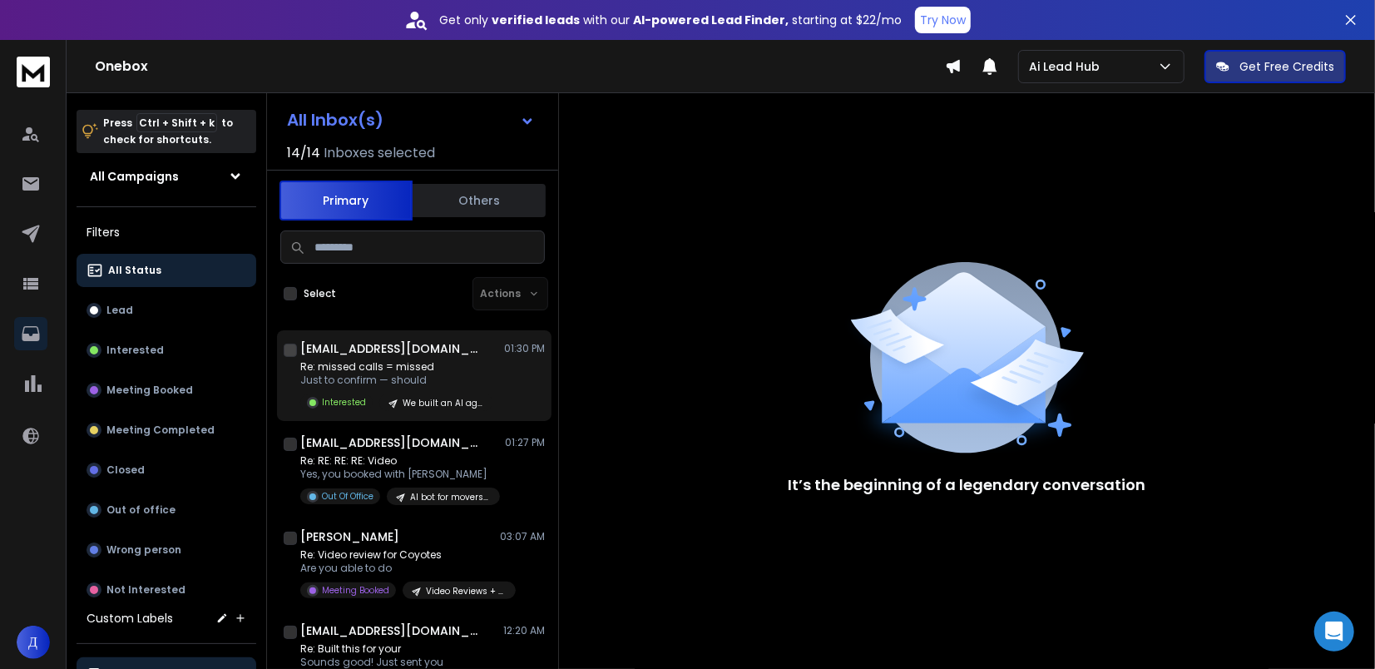
click at [474, 376] on p "Just to confirm — should" at bounding box center [396, 379] width 192 height 13
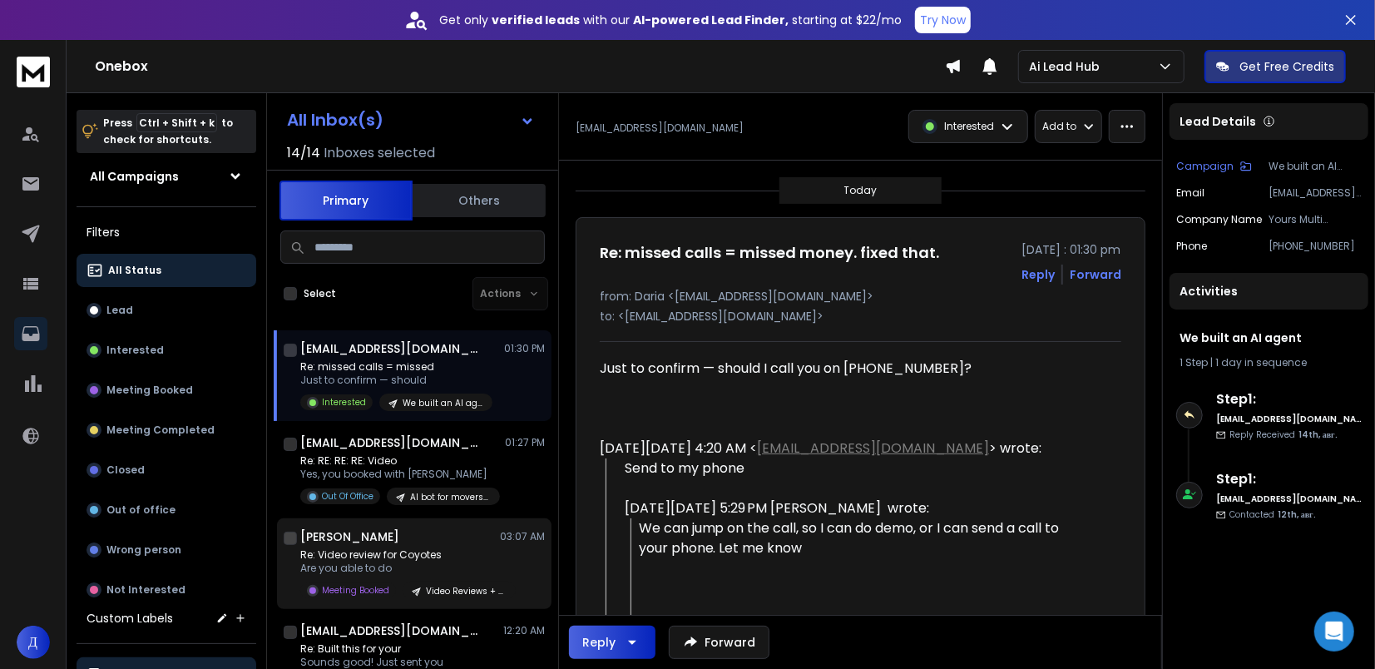
click at [419, 539] on div "[PERSON_NAME] 03:07 AM" at bounding box center [422, 536] width 244 height 17
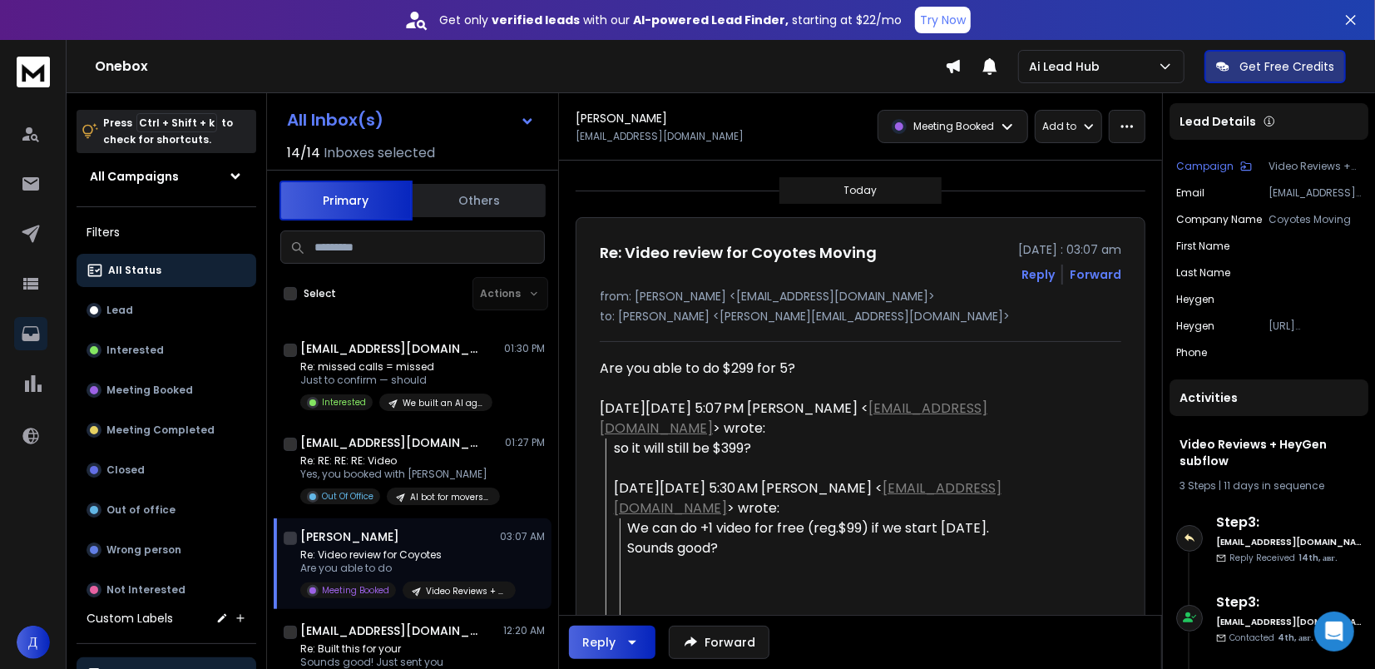
click at [598, 634] on div "Reply" at bounding box center [598, 642] width 33 height 17
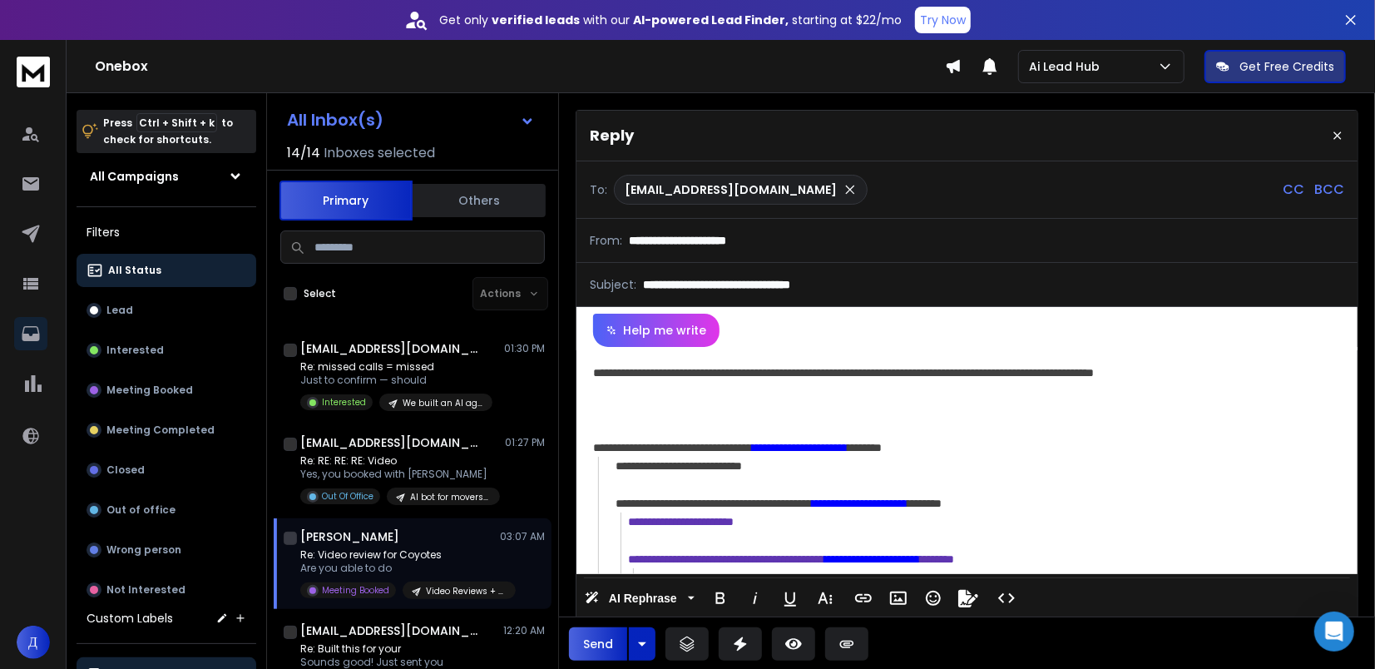
click at [1014, 369] on div "**********" at bounding box center [957, 372] width 729 height 18
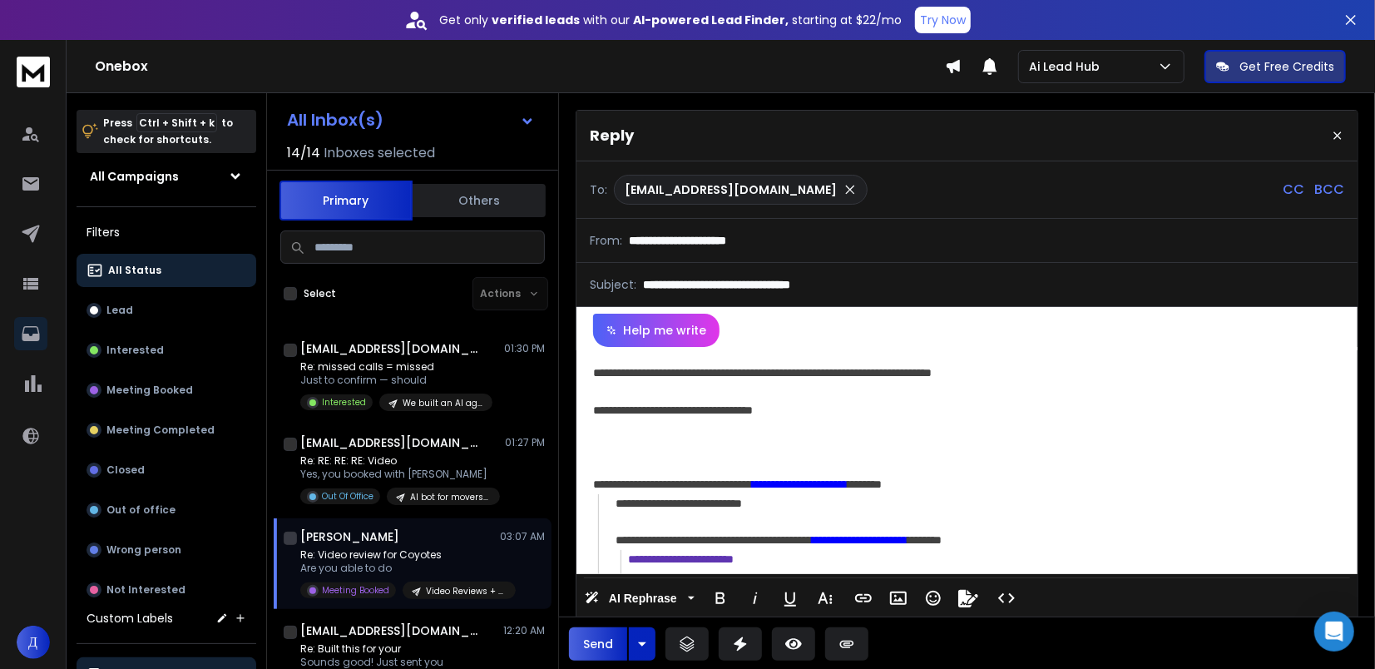
click at [783, 373] on div "**********" at bounding box center [957, 391] width 729 height 56
drag, startPoint x: 788, startPoint y: 370, endPoint x: 789, endPoint y: 378, distance: 8.5
click at [787, 370] on div "**********" at bounding box center [957, 391] width 729 height 56
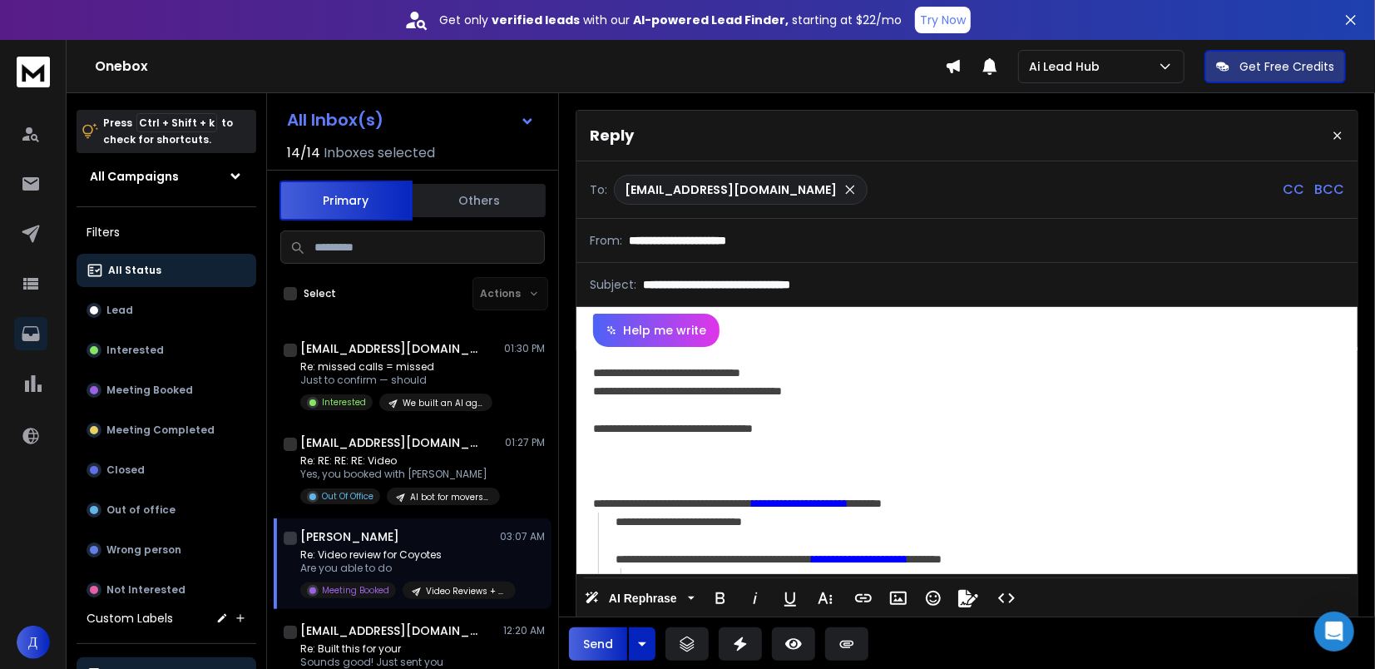
click at [600, 643] on button "Send" at bounding box center [598, 643] width 58 height 33
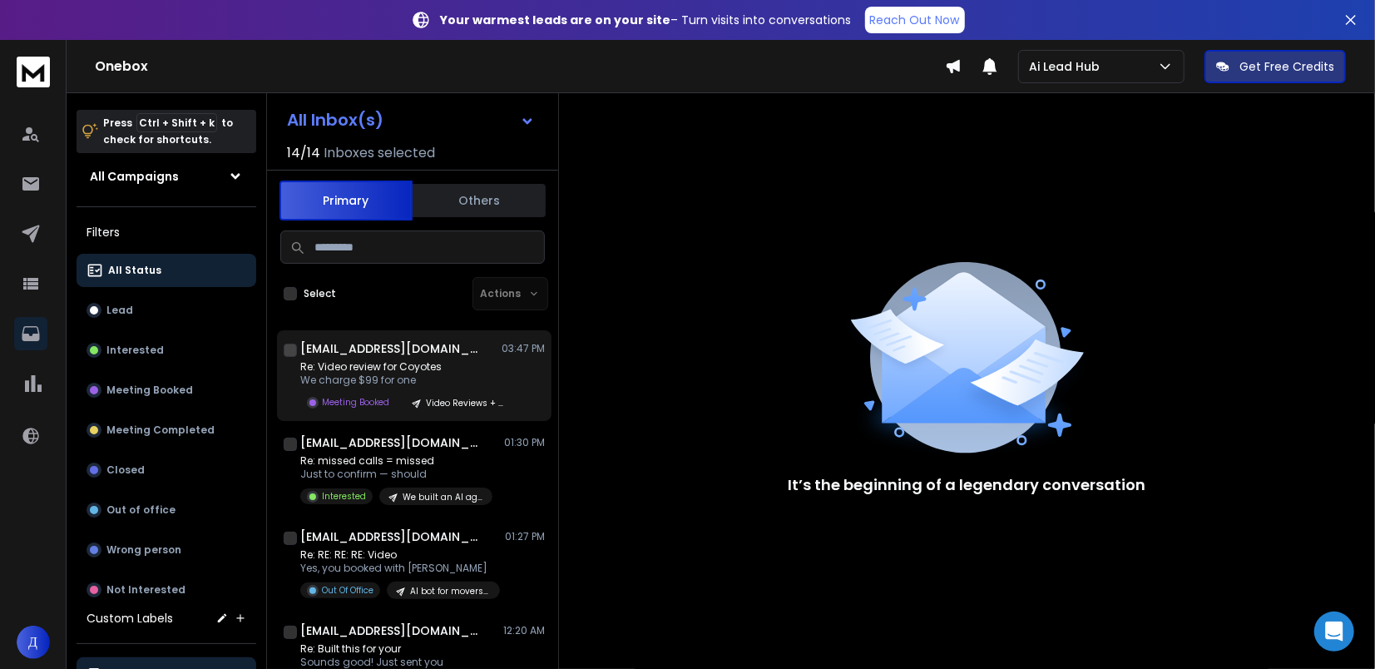
click at [477, 358] on div "coyotesmoving@gmail.com 03:47 PM Re: Video review for Coyotes We charge $99 for…" at bounding box center [422, 375] width 244 height 71
